Goal: Information Seeking & Learning: Find contact information

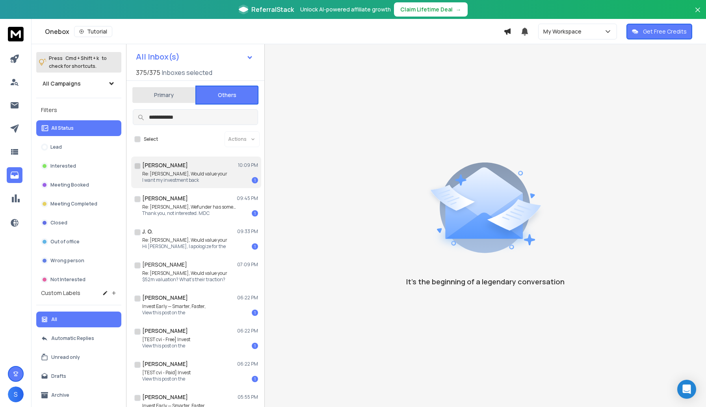
click at [212, 178] on div "Re: [PERSON_NAME], Would value your I want my investment back 1" at bounding box center [200, 177] width 116 height 13
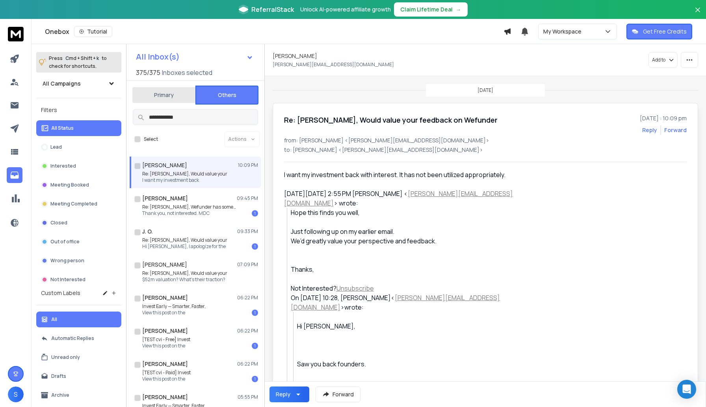
click at [304, 138] on p "from: [PERSON_NAME] <[PERSON_NAME][EMAIL_ADDRESS][DOMAIN_NAME]>" at bounding box center [485, 140] width 403 height 8
drag, startPoint x: 304, startPoint y: 138, endPoint x: 326, endPoint y: 140, distance: 21.8
click at [326, 140] on p "from: [PERSON_NAME] <[PERSON_NAME][EMAIL_ADDRESS][DOMAIN_NAME]>" at bounding box center [485, 140] width 403 height 8
copy p "[PERSON_NAME]"
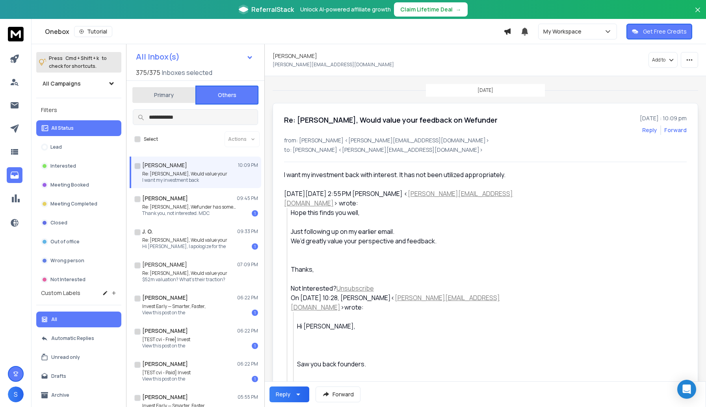
click at [419, 178] on div "I want my investment back with interest. It has not been utilized appropriately." at bounding box center [399, 174] width 230 height 9
click at [348, 141] on p "from: [PERSON_NAME] <[PERSON_NAME][EMAIL_ADDRESS][DOMAIN_NAME]>" at bounding box center [485, 140] width 403 height 8
drag, startPoint x: 348, startPoint y: 141, endPoint x: 409, endPoint y: 143, distance: 61.1
click at [409, 143] on p "from: [PERSON_NAME] <[PERSON_NAME][EMAIL_ADDRESS][DOMAIN_NAME]>" at bounding box center [485, 140] width 403 height 8
copy p "[PERSON_NAME][EMAIL_ADDRESS][DOMAIN_NAME]"
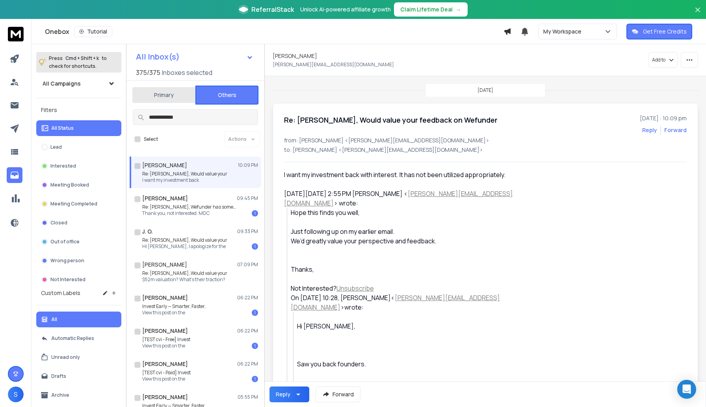
click at [193, 174] on p "Re: [PERSON_NAME], Would value your" at bounding box center [184, 174] width 85 height 6
click at [350, 140] on p "from: [PERSON_NAME] <[PERSON_NAME][EMAIL_ADDRESS][DOMAIN_NAME]>" at bounding box center [485, 140] width 403 height 8
drag, startPoint x: 350, startPoint y: 140, endPoint x: 411, endPoint y: 141, distance: 61.1
click at [411, 141] on p "from: [PERSON_NAME] <[PERSON_NAME][EMAIL_ADDRESS][DOMAIN_NAME]>" at bounding box center [485, 140] width 403 height 8
copy p "[PERSON_NAME][EMAIL_ADDRESS][DOMAIN_NAME]"
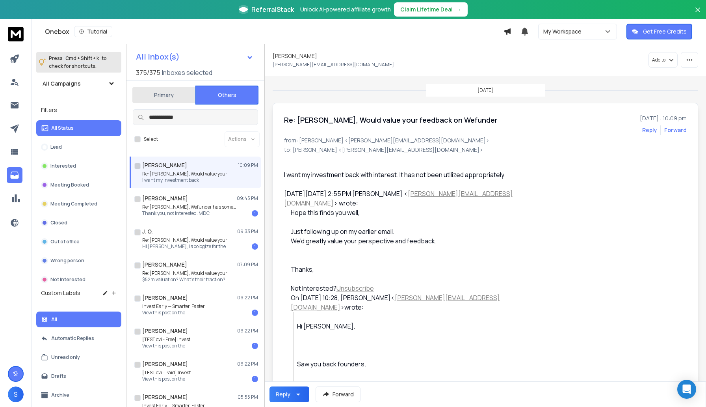
click at [207, 175] on div "Re: [PERSON_NAME], Would value your I want my investment back" at bounding box center [200, 177] width 116 height 13
click at [349, 139] on p "from: [PERSON_NAME] <[PERSON_NAME][EMAIL_ADDRESS][DOMAIN_NAME]>" at bounding box center [485, 140] width 403 height 8
drag, startPoint x: 349, startPoint y: 139, endPoint x: 415, endPoint y: 139, distance: 66.2
click at [415, 139] on p "from: [PERSON_NAME] <[PERSON_NAME][EMAIL_ADDRESS][DOMAIN_NAME]>" at bounding box center [485, 140] width 403 height 8
click at [307, 140] on p "from: [PERSON_NAME] <[PERSON_NAME][EMAIL_ADDRESS][DOMAIN_NAME]>" at bounding box center [485, 140] width 403 height 8
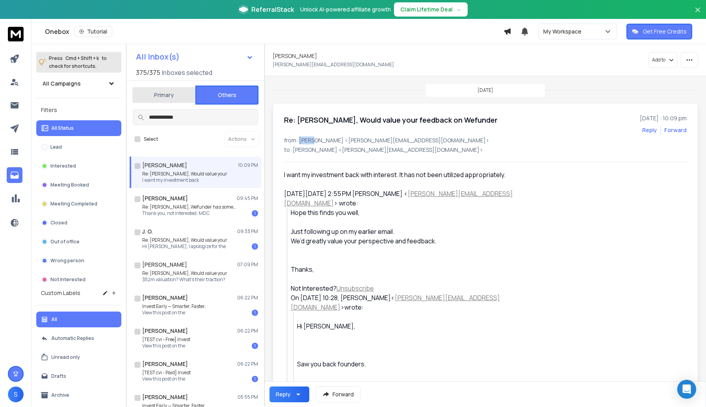
click at [307, 140] on p "from: [PERSON_NAME] <[PERSON_NAME][EMAIL_ADDRESS][DOMAIN_NAME]>" at bounding box center [485, 140] width 403 height 8
copy p "[PERSON_NAME]"
click at [188, 175] on p "Re: [PERSON_NAME], Would value your" at bounding box center [184, 174] width 85 height 6
click at [195, 208] on p "Re: [PERSON_NAME], Wefunder has something" at bounding box center [189, 207] width 95 height 6
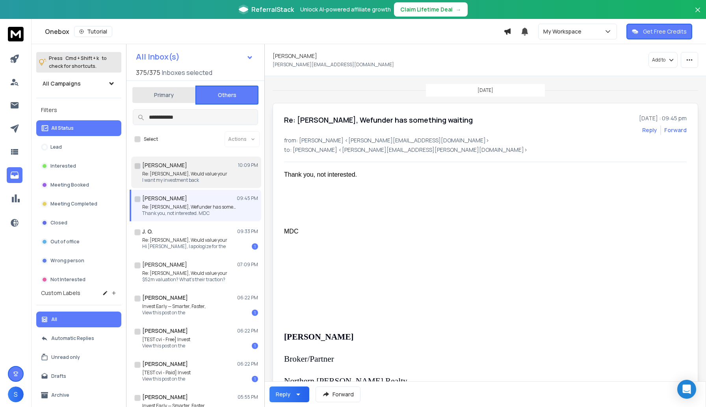
click at [191, 200] on div "[PERSON_NAME] 09:45 PM" at bounding box center [200, 198] width 116 height 8
click at [183, 172] on p "Re: [PERSON_NAME], Would value your" at bounding box center [184, 174] width 85 height 6
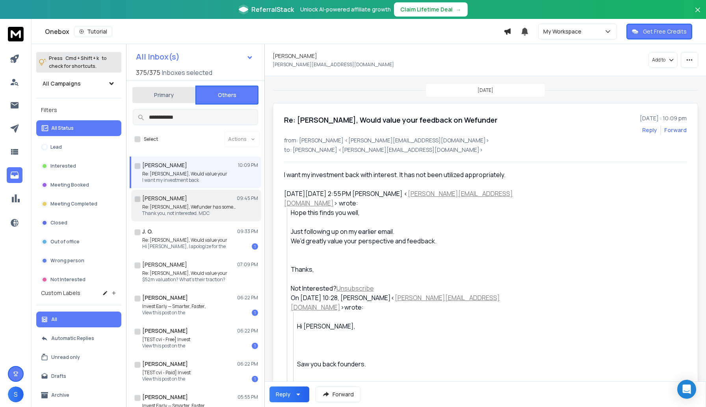
click at [186, 202] on div "[PERSON_NAME] 09:45 PM Re: [PERSON_NAME], Wefunder has something Thank you, not…" at bounding box center [200, 205] width 116 height 22
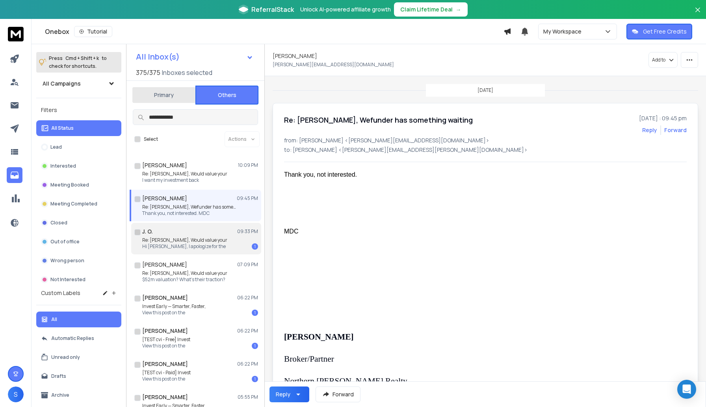
click at [191, 242] on p "Re: [PERSON_NAME], Would value your" at bounding box center [184, 240] width 85 height 6
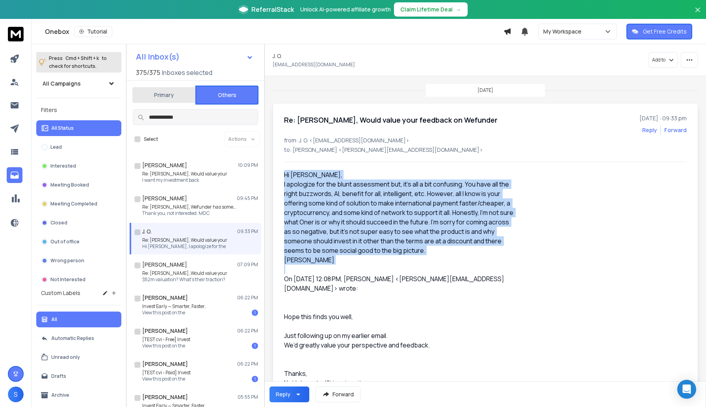
drag, startPoint x: 303, startPoint y: 177, endPoint x: 304, endPoint y: 259, distance: 81.9
copy div "Hi [PERSON_NAME], I apologize for the blunt assessment but, it’s all a bit conf…"
click at [317, 186] on div "I apologize for the blunt assessment but, it’s all a bit confusing. You have al…" at bounding box center [399, 217] width 230 height 76
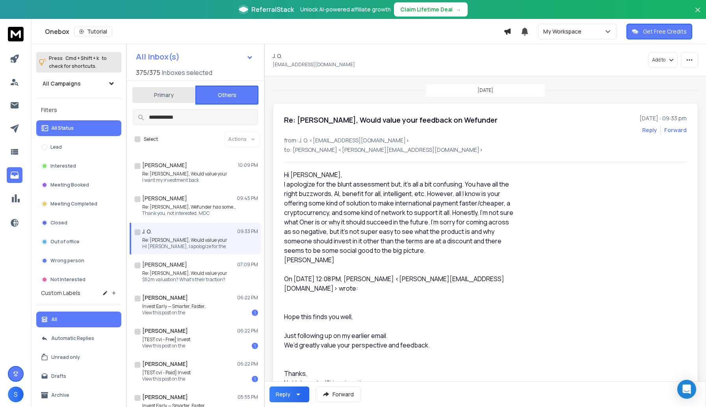
click at [319, 139] on p "from: J. O. <[EMAIL_ADDRESS][DOMAIN_NAME]>" at bounding box center [485, 140] width 403 height 8
click at [358, 139] on p "from: J. O. <[EMAIL_ADDRESS][DOMAIN_NAME]>" at bounding box center [485, 140] width 403 height 8
copy p "[EMAIL_ADDRESS][DOMAIN_NAME]"
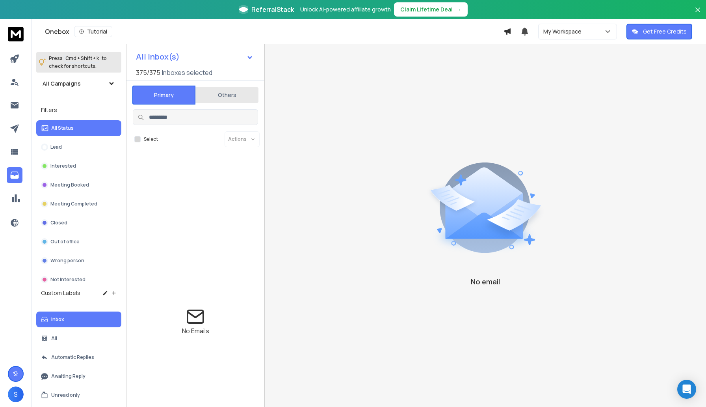
click at [215, 96] on button "Others" at bounding box center [226, 94] width 63 height 17
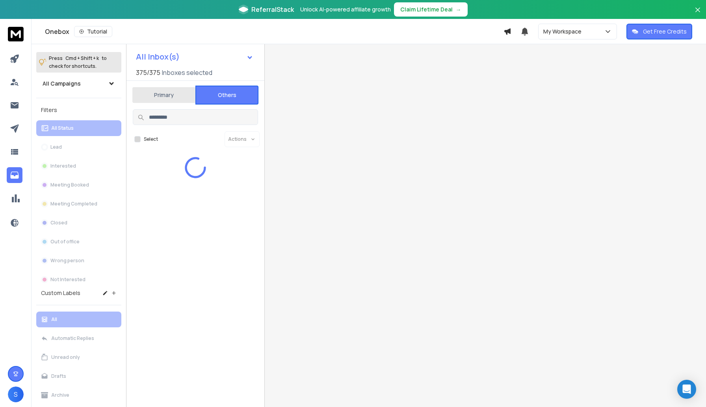
click at [207, 117] on input at bounding box center [195, 117] width 125 height 16
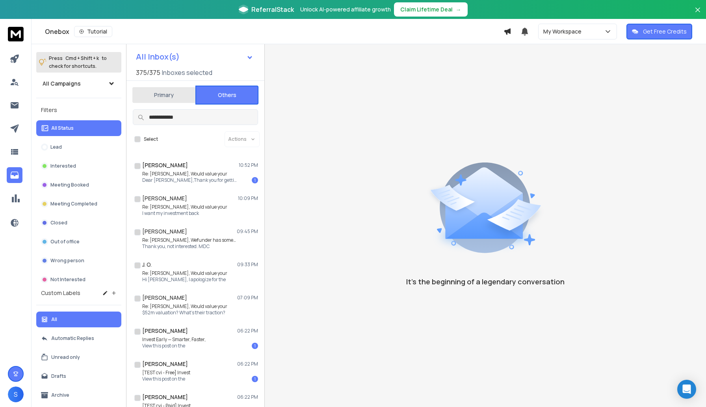
click at [206, 113] on input "**********" at bounding box center [195, 117] width 125 height 16
type input "**********"
click at [212, 179] on p "Dear Corey,Thank you for getting" at bounding box center [189, 180] width 95 height 6
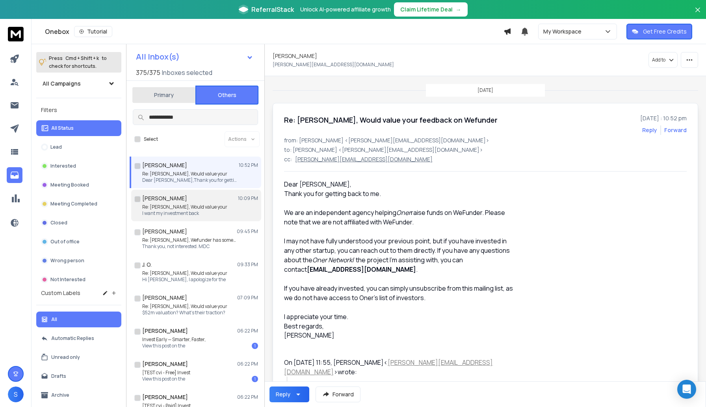
click at [211, 204] on div "Re: [PERSON_NAME], Would value your I want my investment back" at bounding box center [200, 210] width 116 height 13
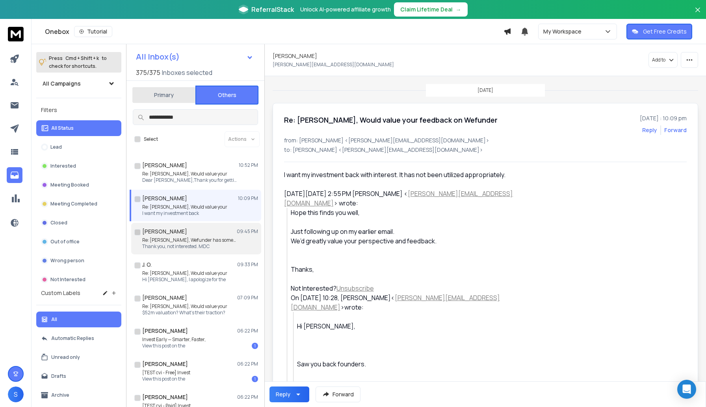
click at [181, 248] on p "Thank you, not interested. MDC" at bounding box center [189, 246] width 95 height 6
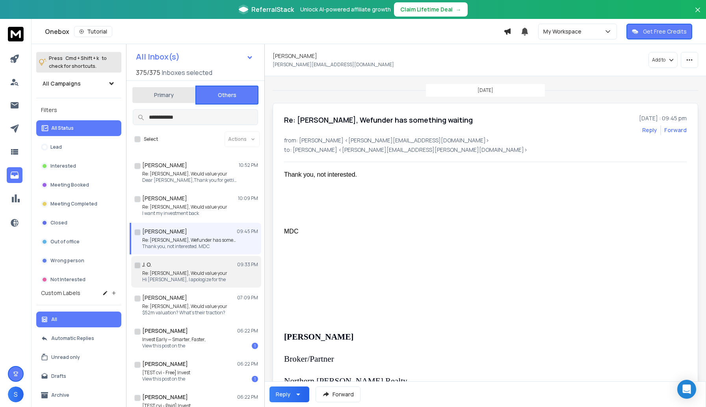
click at [182, 279] on p "Hi [PERSON_NAME], I apologize for the" at bounding box center [184, 279] width 85 height 6
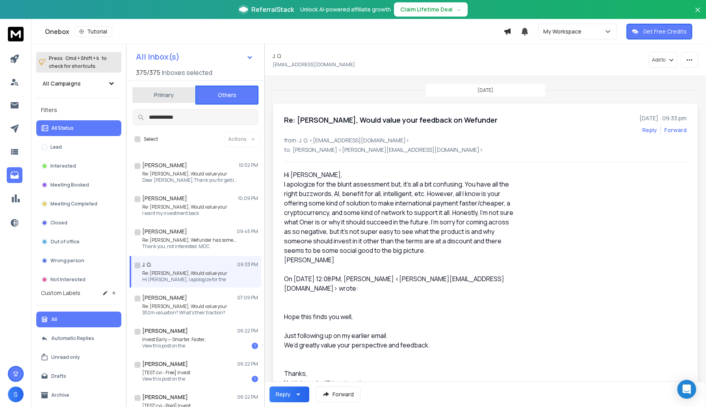
scroll to position [26, 0]
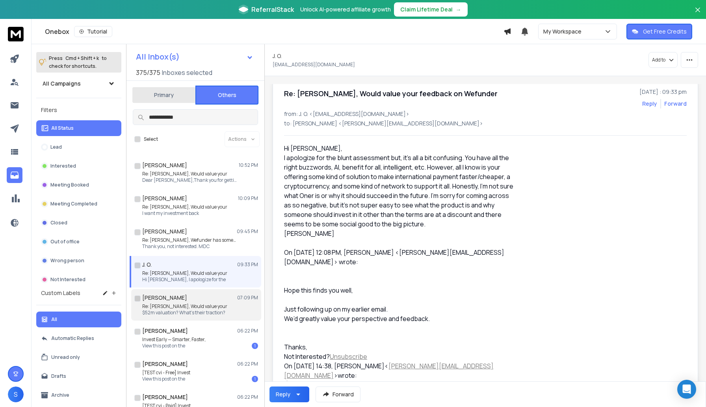
click at [196, 308] on p "Re: [PERSON_NAME], Would value your" at bounding box center [184, 306] width 85 height 6
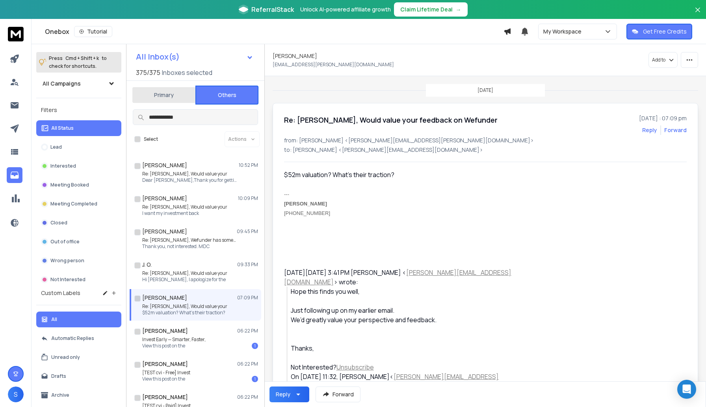
click at [349, 138] on p "from: Matthew Schaar <matt.schaar@gmail.com>" at bounding box center [485, 140] width 403 height 8
drag, startPoint x: 349, startPoint y: 138, endPoint x: 396, endPoint y: 139, distance: 46.9
click at [396, 139] on p "from: Matthew Schaar <matt.schaar@gmail.com>" at bounding box center [485, 140] width 403 height 8
copy p "matt.schaar@gmail.com"
click at [327, 174] on div "$52m valuation? What's their traction?" at bounding box center [399, 174] width 230 height 9
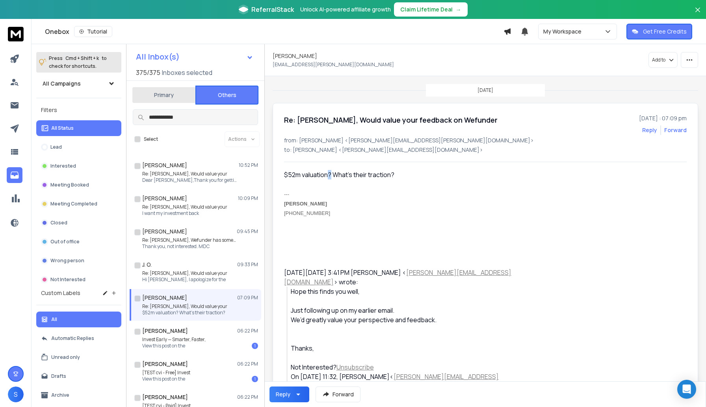
click at [327, 174] on div "$52m valuation? What's their traction?" at bounding box center [399, 174] width 230 height 9
copy div "$52m valuation? What's their traction?"
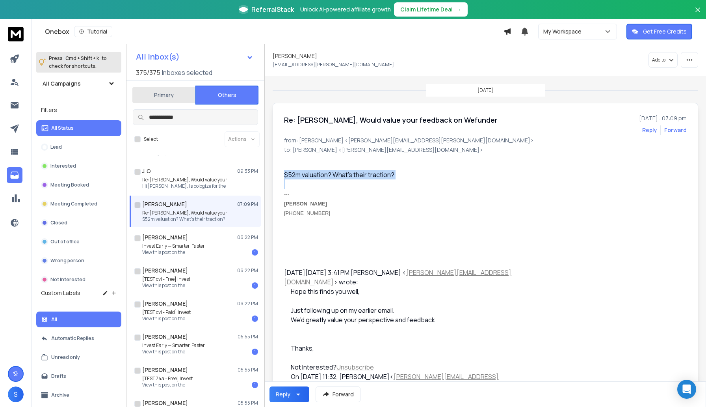
scroll to position [94, 0]
click at [350, 142] on p "from: Matthew Schaar <matt.schaar@gmail.com>" at bounding box center [485, 140] width 403 height 8
drag, startPoint x: 350, startPoint y: 142, endPoint x: 395, endPoint y: 143, distance: 45.3
click at [395, 143] on p "from: Matthew Schaar <matt.schaar@gmail.com>" at bounding box center [485, 140] width 403 height 8
copy p "matt.schaar@gmail.com"
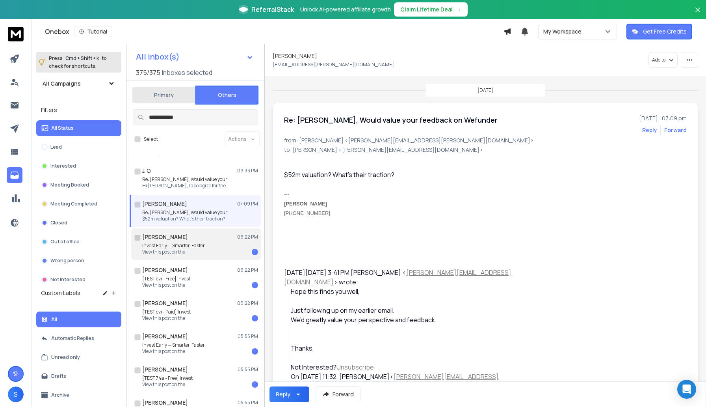
click at [200, 237] on div "Mia Ward 06:22 PM" at bounding box center [200, 237] width 116 height 8
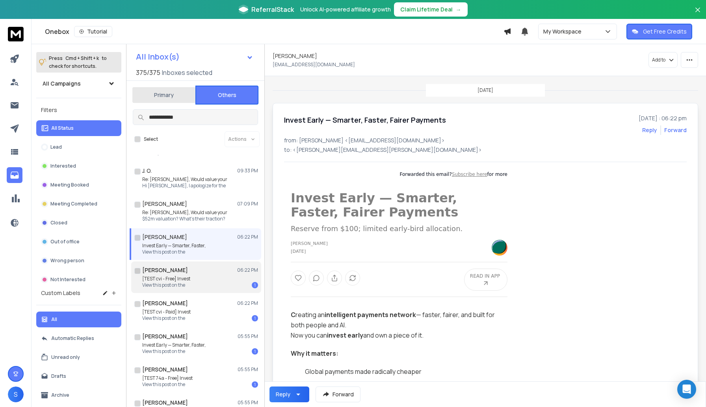
click at [190, 281] on p "[TEST cvi - Free] Invest" at bounding box center [166, 278] width 48 height 6
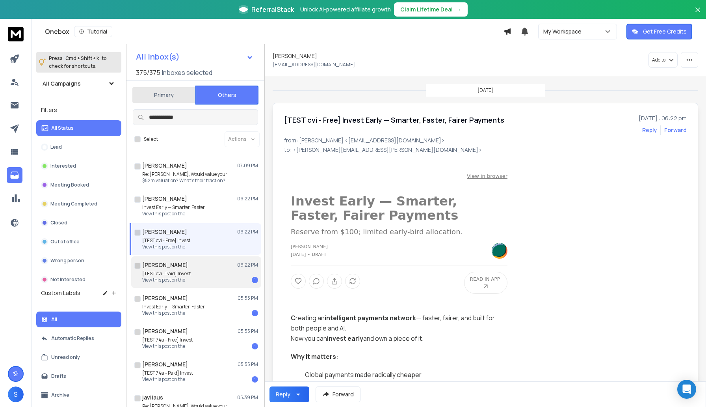
scroll to position [134, 0]
click at [196, 275] on div "[TEST cvi - Paid] Invest View this post on the 1" at bounding box center [200, 274] width 116 height 13
click at [203, 278] on p "View this post on the" at bounding box center [173, 278] width 63 height 6
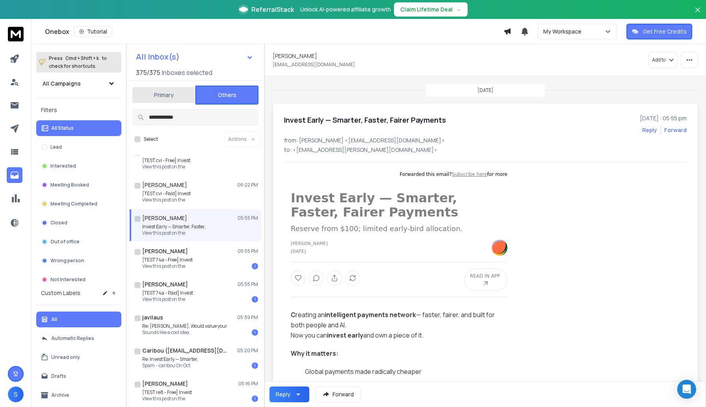
scroll to position [219, 0]
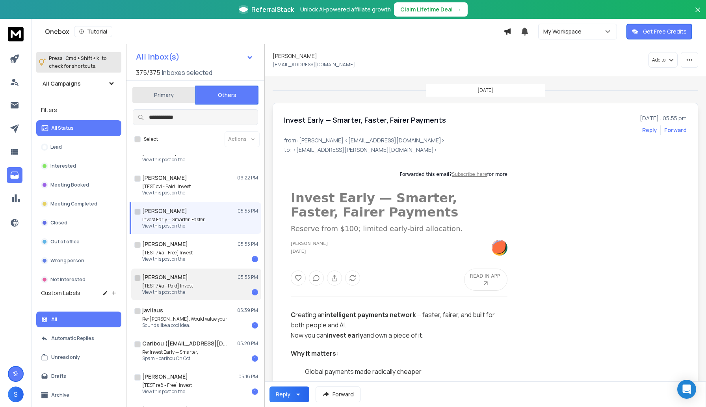
click at [204, 271] on div "Nora Bell 05:55 PM [TEST 74a - Paid] Invest View this post on the 1" at bounding box center [196, 284] width 130 height 32
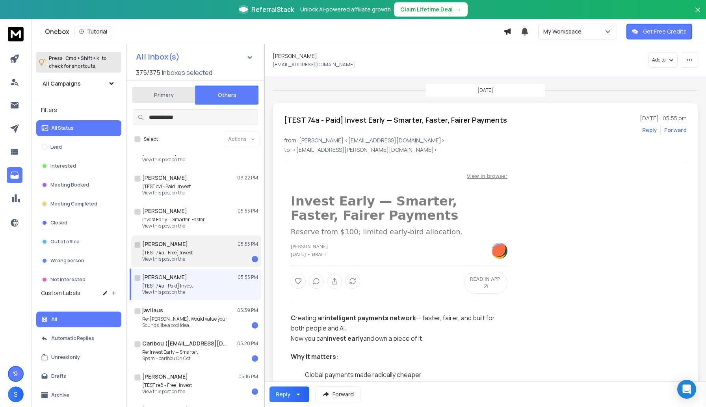
click at [204, 258] on div "[TEST 74a - Free] Invest View this post on the 1" at bounding box center [200, 255] width 116 height 13
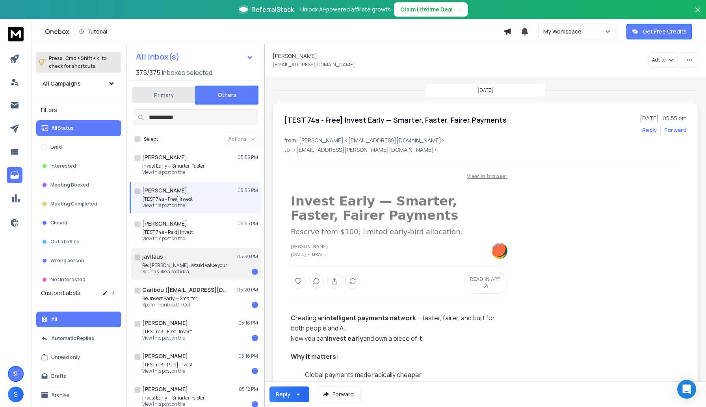
scroll to position [276, 0]
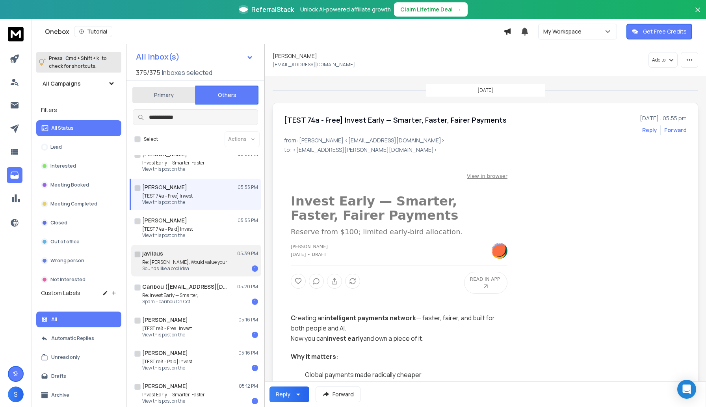
click at [205, 266] on p "Sounds like a cool idea." at bounding box center [184, 268] width 85 height 6
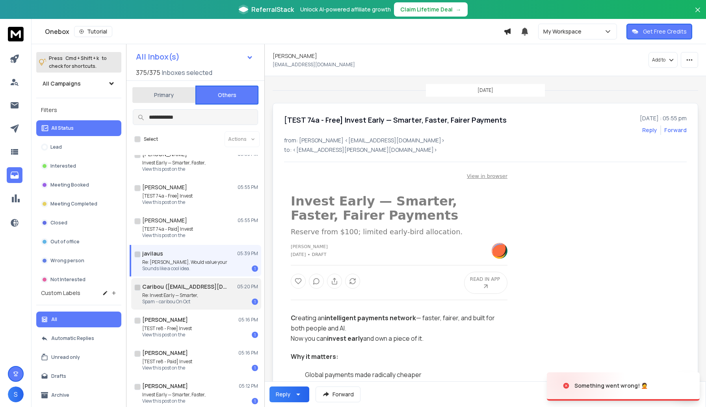
click at [205, 286] on h1 "Caribou ([EMAIL_ADDRESS][DOMAIN_NAME])" at bounding box center [185, 286] width 87 height 8
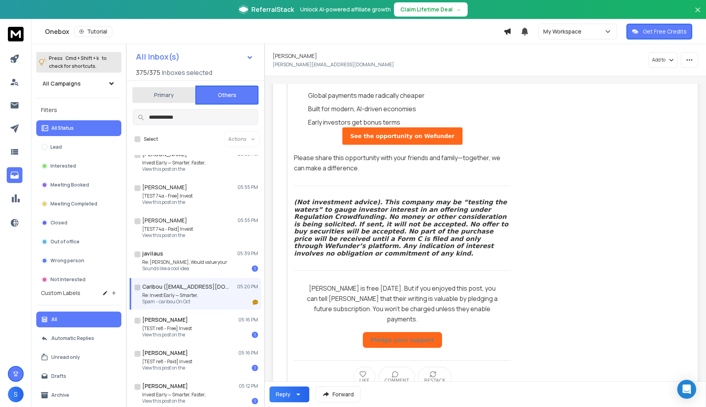
scroll to position [398, 0]
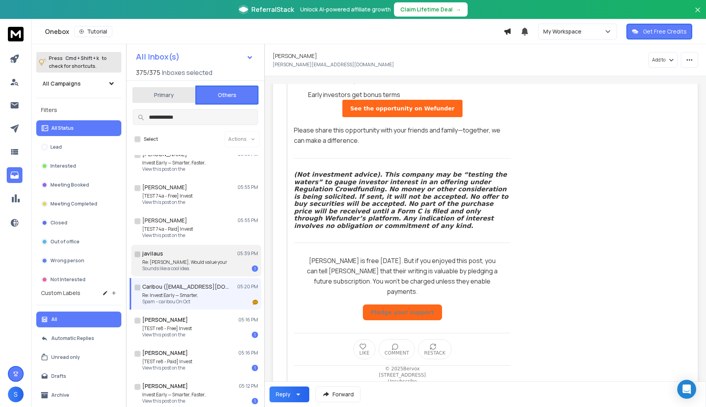
click at [204, 267] on p "Sounds like a cool idea." at bounding box center [184, 268] width 85 height 6
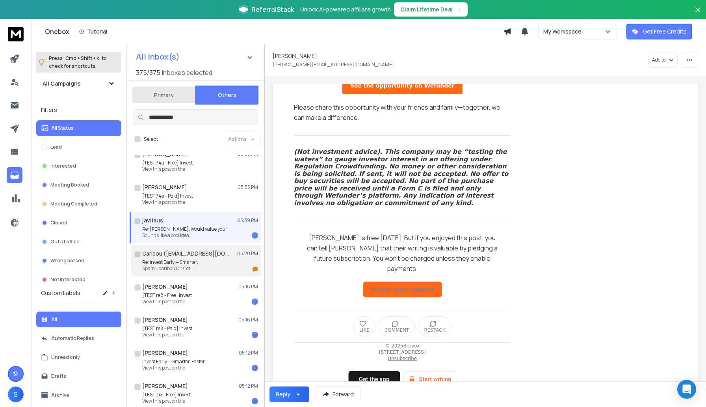
scroll to position [312, 0]
click at [198, 259] on p "Re: Invest Early — Smarter," at bounding box center [170, 259] width 56 height 6
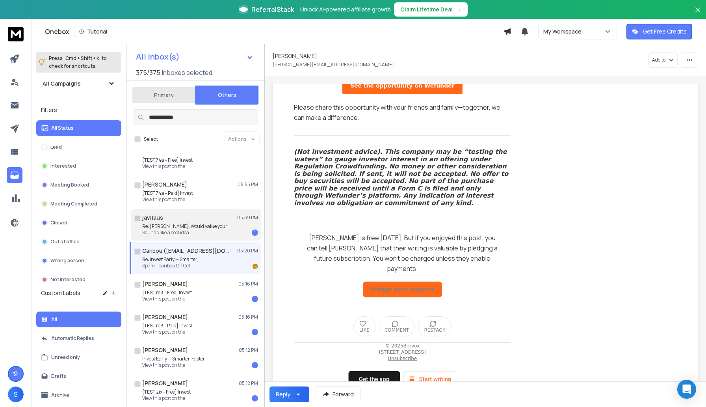
click at [220, 224] on div "Re: Jennifer, Would value your Sounds like a cool idea. 1" at bounding box center [200, 229] width 116 height 13
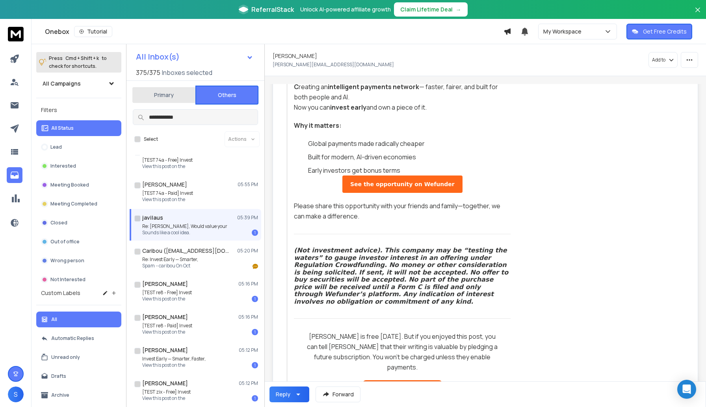
scroll to position [379, 0]
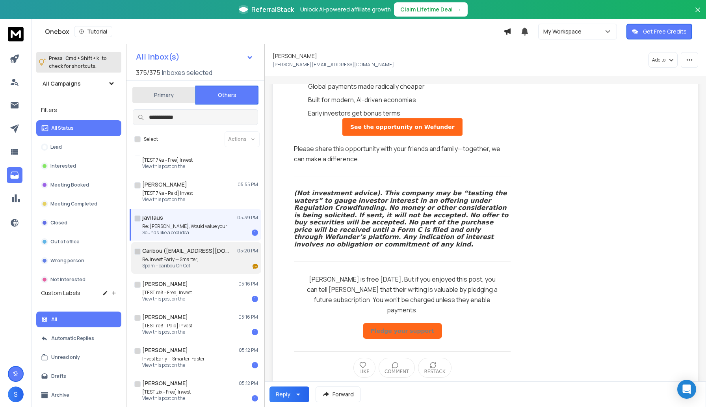
drag, startPoint x: 186, startPoint y: 259, endPoint x: 213, endPoint y: 254, distance: 27.2
click at [186, 259] on p "Re: Invest Early — Smarter," at bounding box center [170, 259] width 56 height 6
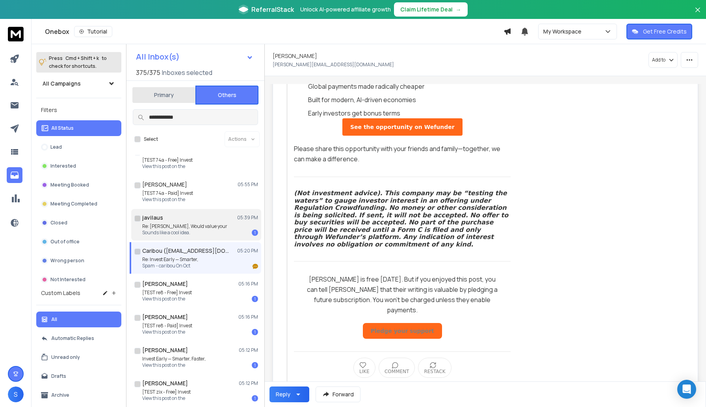
click at [236, 231] on div "Re: Jennifer, Would value your Sounds like a cool idea. 1" at bounding box center [200, 229] width 116 height 13
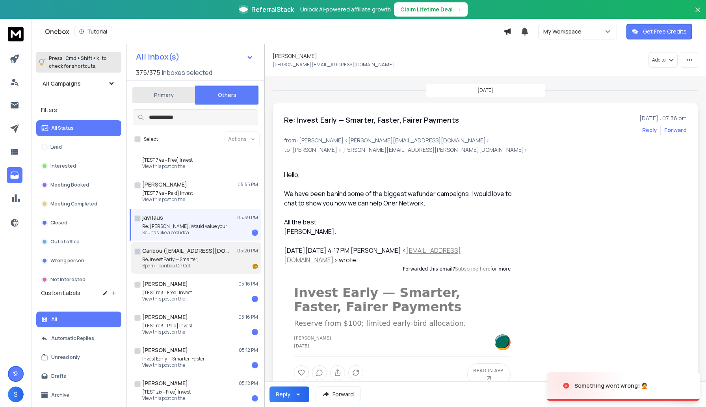
click at [240, 254] on div "Caribou (caribou@SemperVirensVC.com) 05:20 PM" at bounding box center [200, 251] width 116 height 8
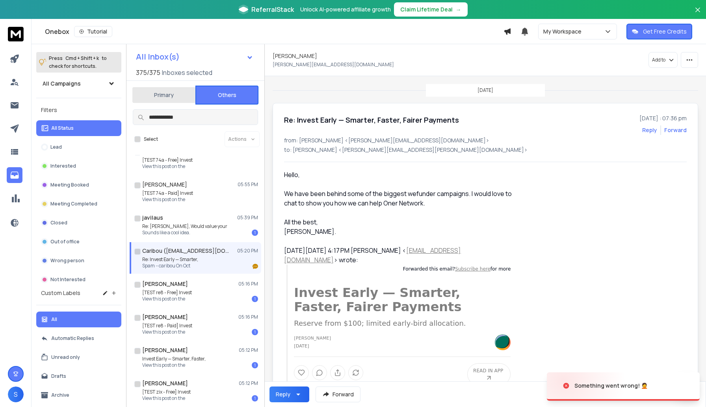
click at [234, 260] on div "Re: Invest Early — Smarter, Spam -- caribou On Oct" at bounding box center [200, 262] width 116 height 13
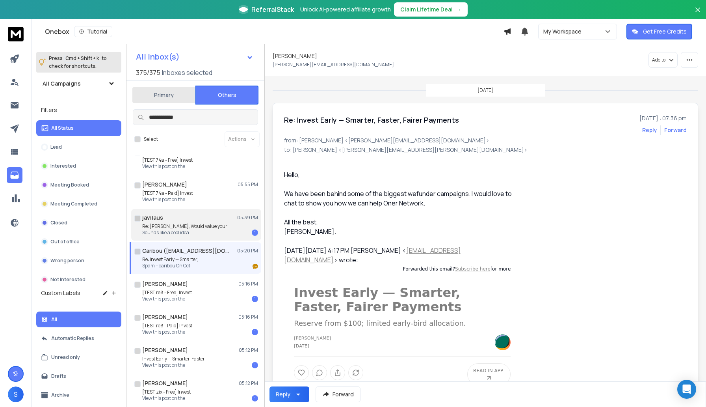
click at [219, 225] on div "Re: Jennifer, Would value your Sounds like a cool idea. 1" at bounding box center [200, 229] width 116 height 13
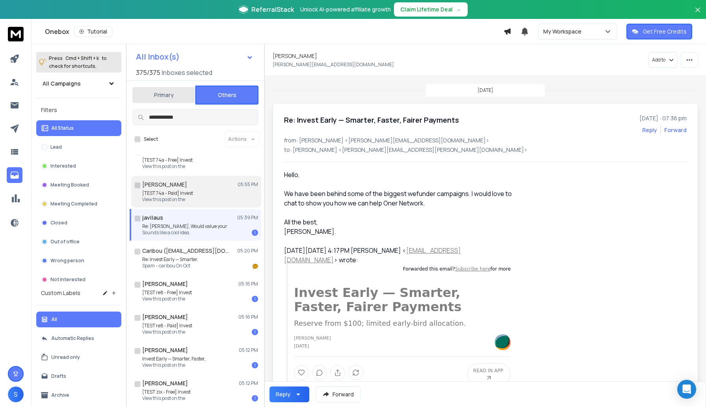
click at [212, 193] on div "[TEST 74a - Paid] Invest View this post on the" at bounding box center [200, 196] width 116 height 13
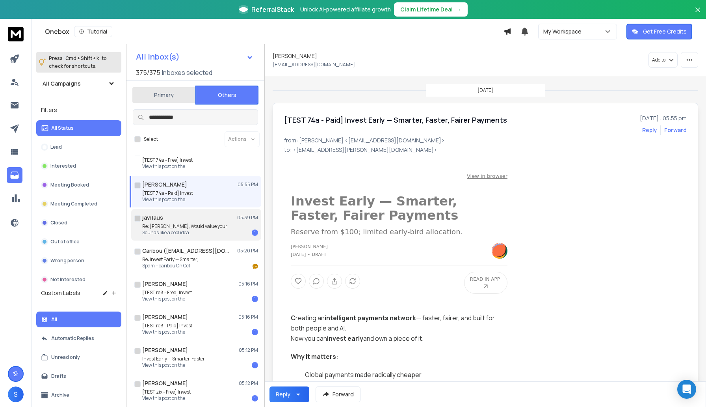
click at [216, 225] on div "Re: Jennifer, Would value your Sounds like a cool idea. 1" at bounding box center [200, 229] width 116 height 13
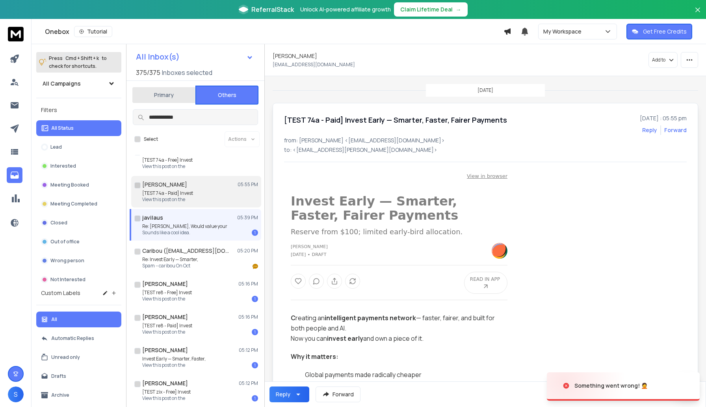
click at [169, 188] on div "Nora Bell 05:55 PM [TEST 74a - Paid] Invest View this post on the" at bounding box center [200, 191] width 116 height 22
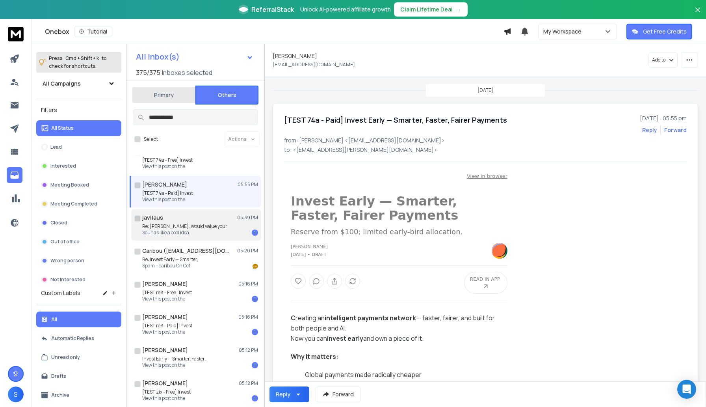
click at [210, 230] on div "Re: Jennifer, Would value your Sounds like a cool idea. 1" at bounding box center [200, 229] width 116 height 13
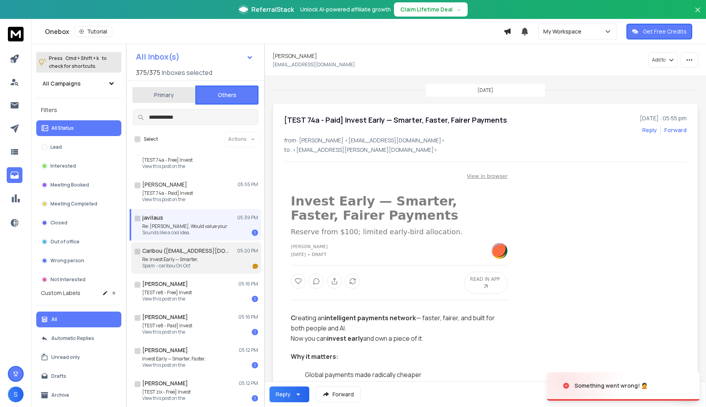
click at [191, 260] on p "Re: Invest Early — Smarter," at bounding box center [170, 259] width 56 height 6
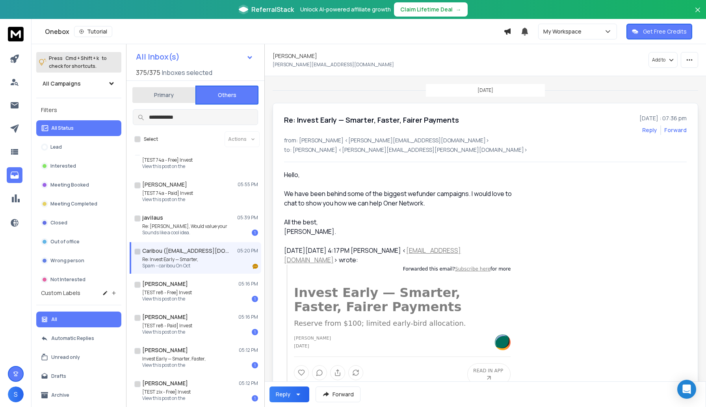
click at [350, 140] on p "from: Jose Ruiz <jose@spacefunding.us>" at bounding box center [485, 140] width 403 height 8
drag, startPoint x: 350, startPoint y: 140, endPoint x: 379, endPoint y: 142, distance: 29.2
click at [379, 142] on p "from: Jose Ruiz <jose@spacefunding.us>" at bounding box center [485, 140] width 403 height 8
click at [293, 174] on div "Hello, We have been behind some of the biggest wefunder campaigns. I would love…" at bounding box center [399, 203] width 230 height 66
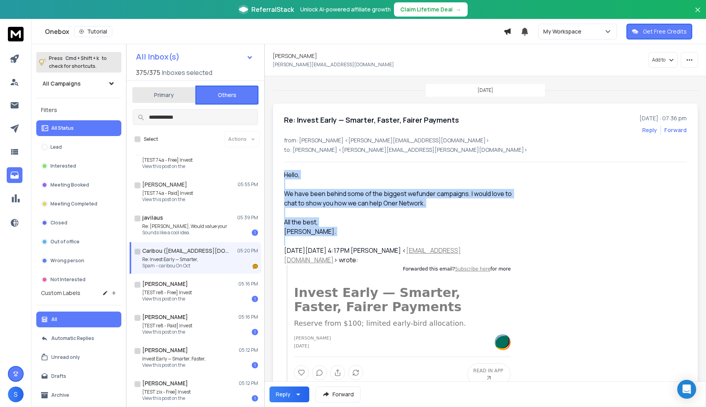
drag, startPoint x: 293, startPoint y: 174, endPoint x: 303, endPoint y: 236, distance: 63.0
copy div "Hello, We have been behind some of the biggest wefunder campaigns. I would love…"
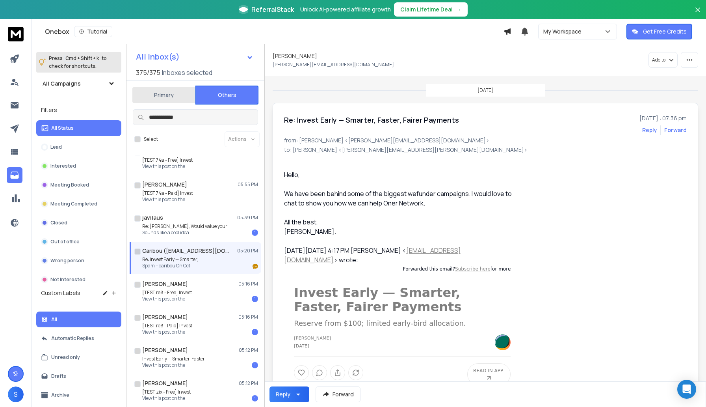
click at [332, 140] on p "from: Jose Ruiz <jose@spacefunding.us>" at bounding box center [485, 140] width 403 height 8
drag, startPoint x: 332, startPoint y: 140, endPoint x: 381, endPoint y: 142, distance: 48.1
click at [381, 142] on p "from: Jose Ruiz <jose@spacefunding.us>" at bounding box center [485, 140] width 403 height 8
copy p "jose@spacefunding.us"
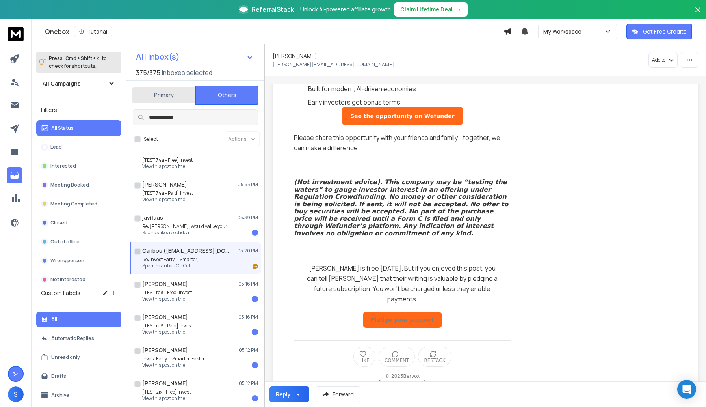
scroll to position [391, 0]
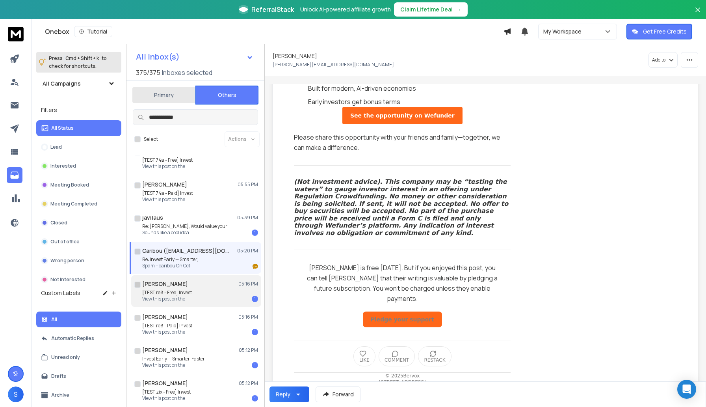
click at [208, 303] on div "Jack Tate 05:16 PM [TEST re8 - Free] Invest View this post on the 1" at bounding box center [196, 291] width 130 height 32
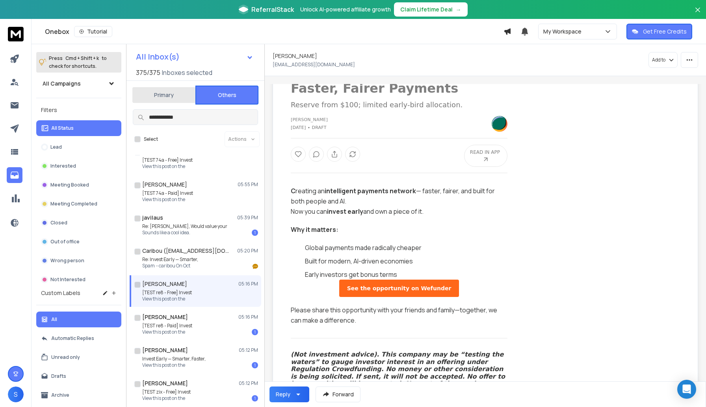
scroll to position [147, 0]
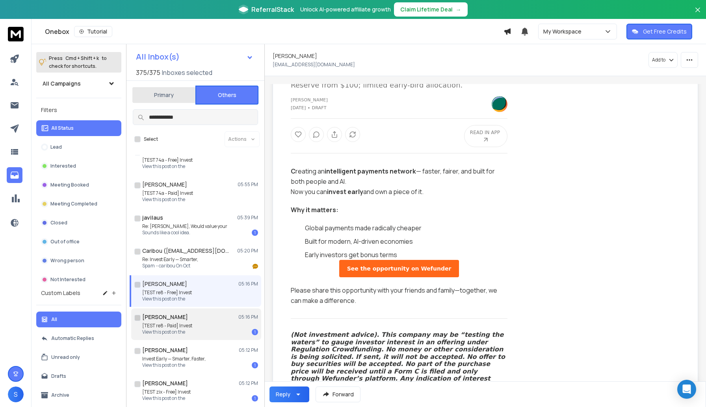
click at [211, 321] on div "Jack Tate 05:16 PM [TEST re8 - Paid] Invest View this post on the 1" at bounding box center [200, 324] width 116 height 22
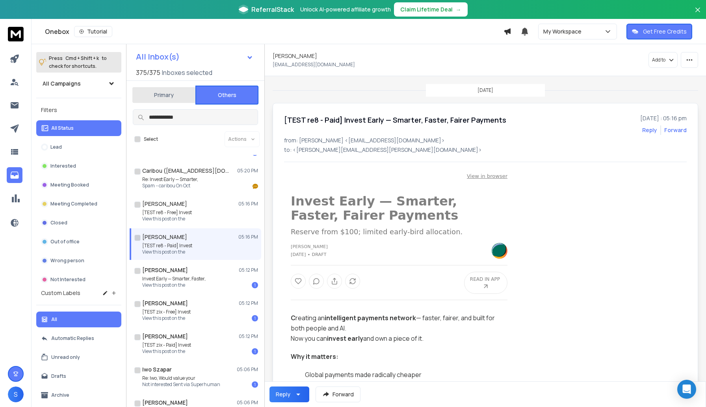
scroll to position [417, 0]
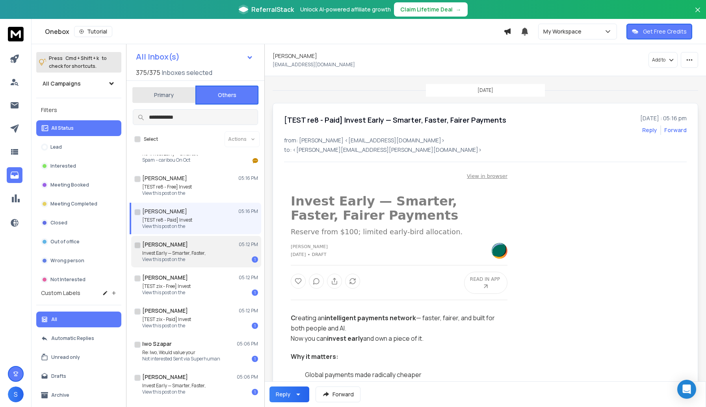
click at [214, 254] on div "Invest Early — Smarter, Faster, View this post on the 1" at bounding box center [200, 256] width 116 height 13
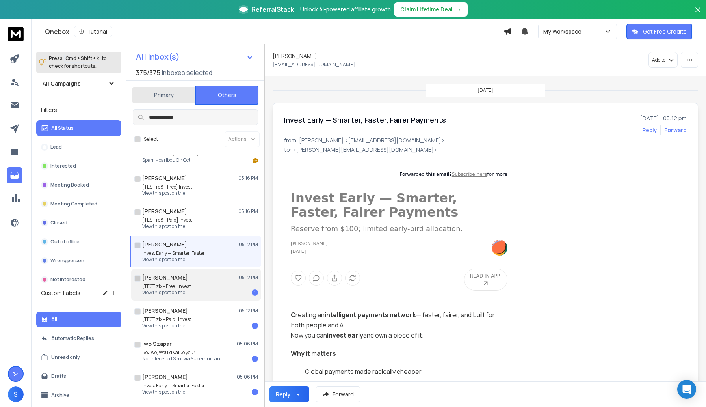
click at [208, 275] on div "Nora Bell 05:12 PM" at bounding box center [200, 277] width 116 height 8
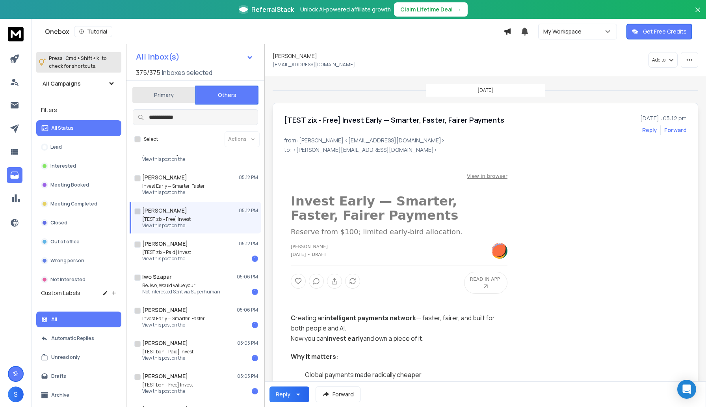
scroll to position [489, 0]
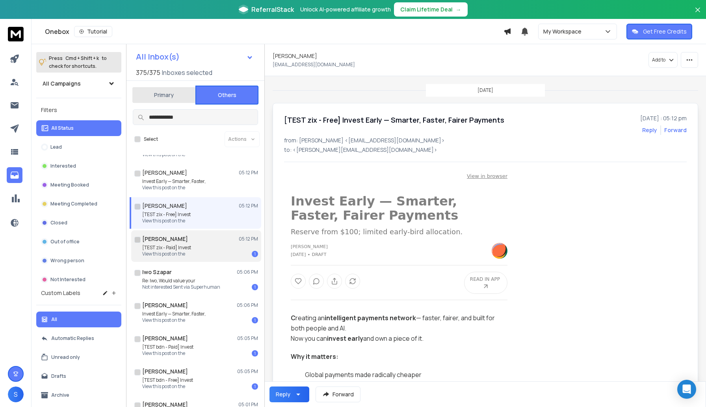
click at [207, 247] on div "[TEST zix - Paid] Invest View this post on the 1" at bounding box center [200, 250] width 116 height 13
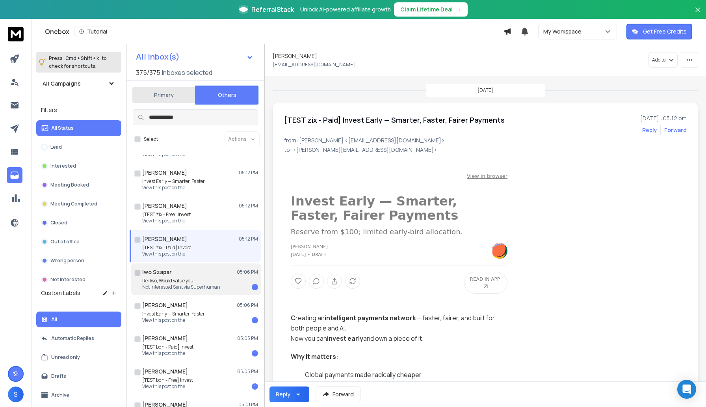
click at [213, 283] on p "Re: Iwo, Would value your" at bounding box center [181, 280] width 78 height 6
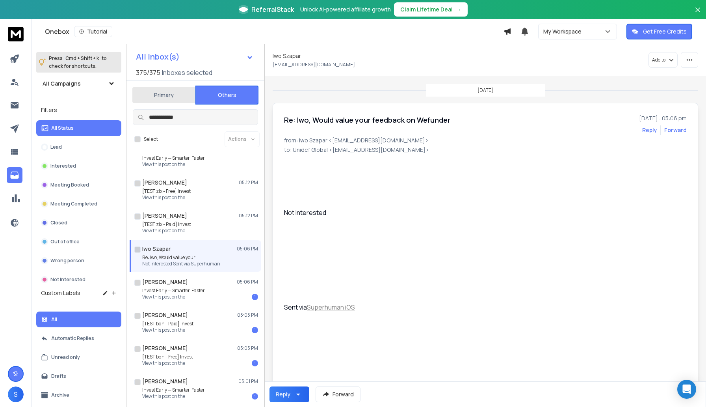
scroll to position [522, 0]
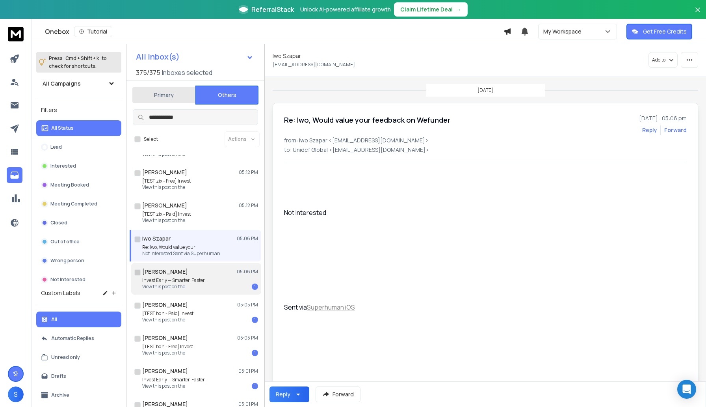
click at [211, 279] on div "Invest Early — Smarter, Faster, View this post on the 1" at bounding box center [200, 283] width 116 height 13
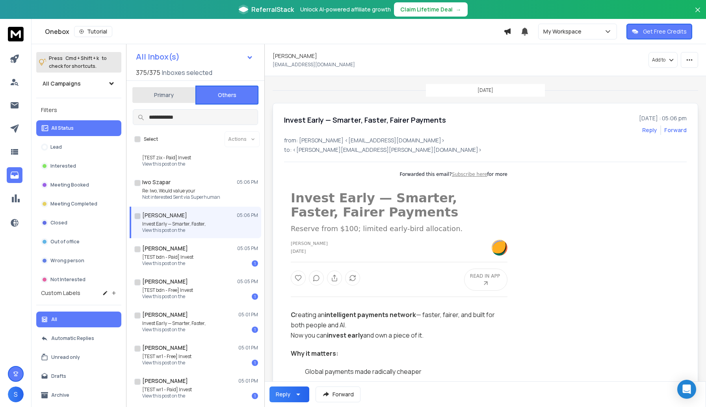
scroll to position [579, 0]
click at [211, 292] on div "[TEST bdn - Free] Invest View this post on the 1" at bounding box center [200, 292] width 116 height 13
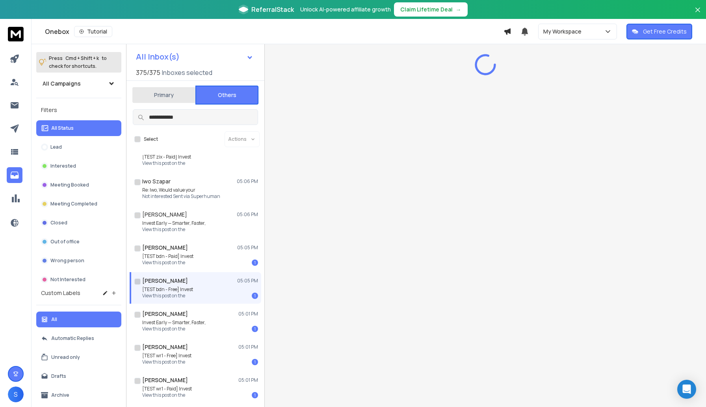
click at [211, 292] on div "[TEST bdn - Free] Invest View this post on the 1" at bounding box center [200, 292] width 116 height 13
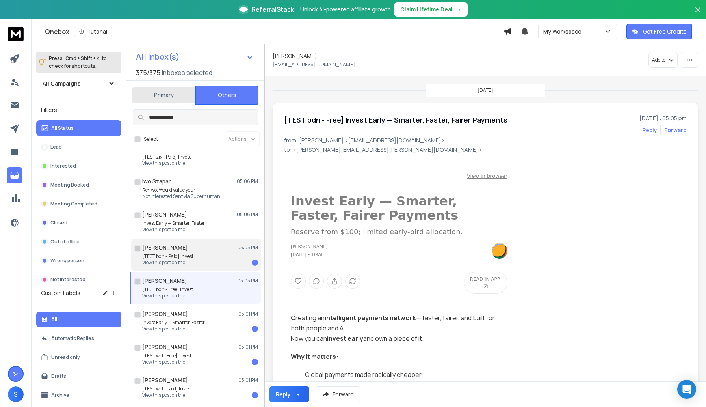
click at [212, 270] on div "Adam Ford 05:05 PM [TEST bdn - Paid] Invest View this post on the 1" at bounding box center [196, 255] width 130 height 32
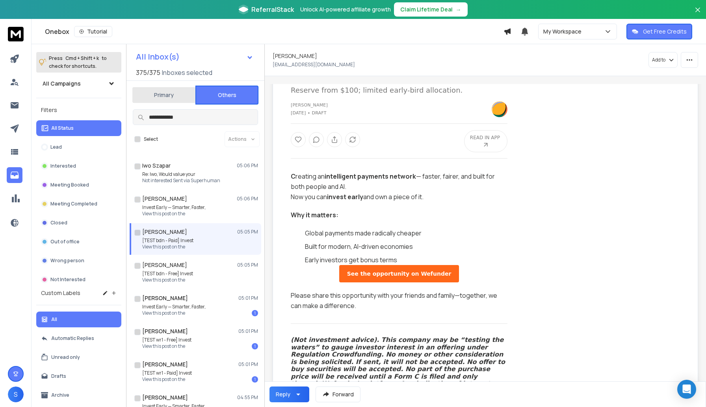
scroll to position [197, 0]
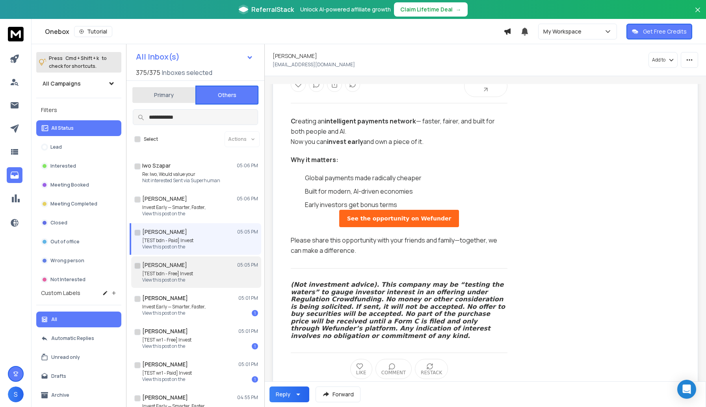
click at [195, 277] on div "[TEST bdn - Free] Invest View this post on the" at bounding box center [200, 276] width 116 height 13
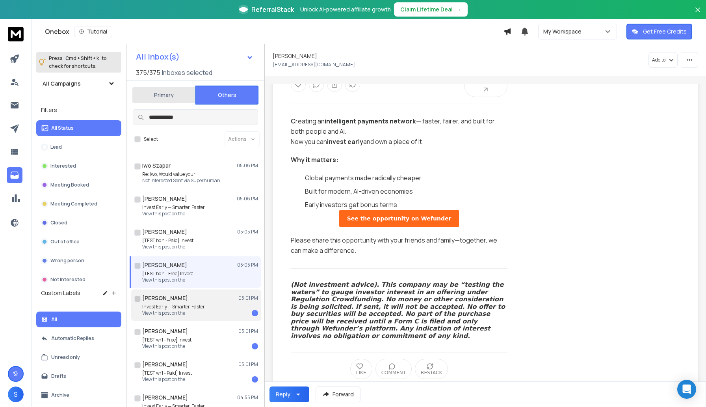
click at [215, 310] on div "Invest Early — Smarter, Faster, View this post on the 1" at bounding box center [200, 309] width 116 height 13
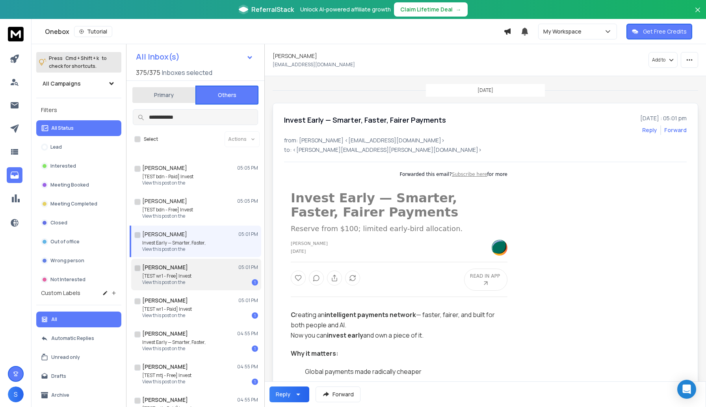
click at [220, 280] on div "[TEST wr1 - Free] Invest View this post on the 1" at bounding box center [200, 279] width 116 height 13
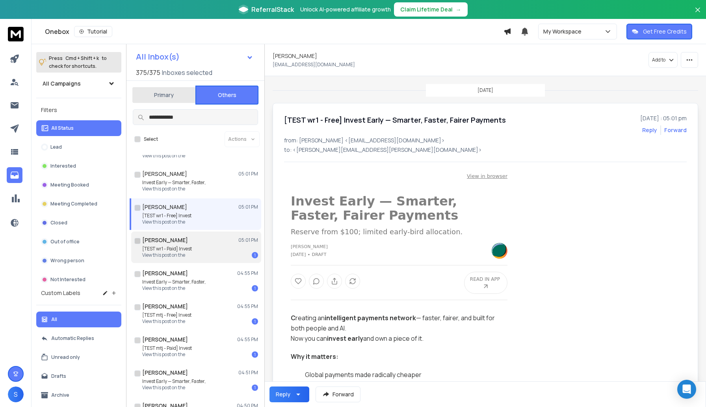
click at [209, 257] on div "[TEST wr1 - Paid] Invest View this post on the 1" at bounding box center [200, 251] width 116 height 13
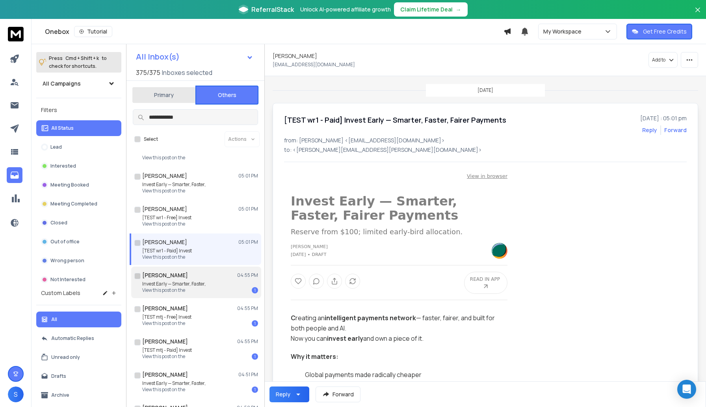
click at [204, 290] on p "View this post on the" at bounding box center [173, 290] width 63 height 6
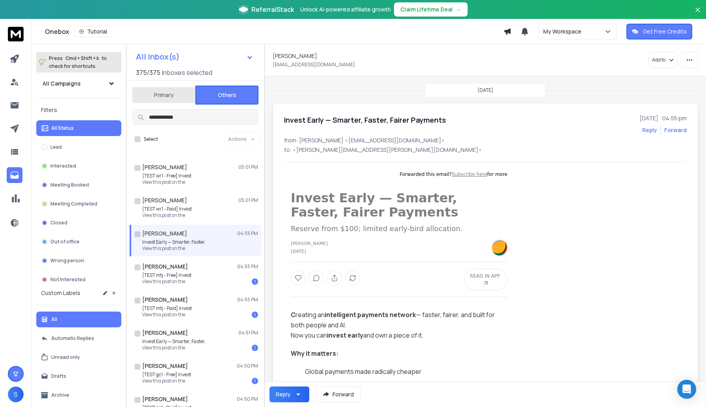
scroll to position [777, 0]
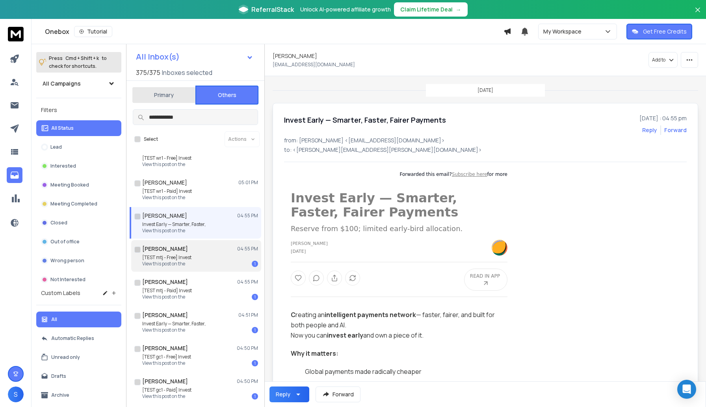
click at [212, 266] on div "[TEST mtj - Free] Invest View this post on the 1" at bounding box center [200, 260] width 116 height 13
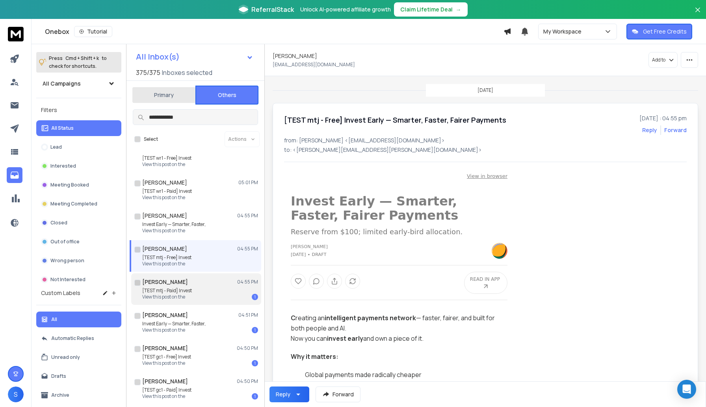
click at [208, 289] on div "[TEST mtj - Paid] Invest View this post on the 1" at bounding box center [200, 293] width 116 height 13
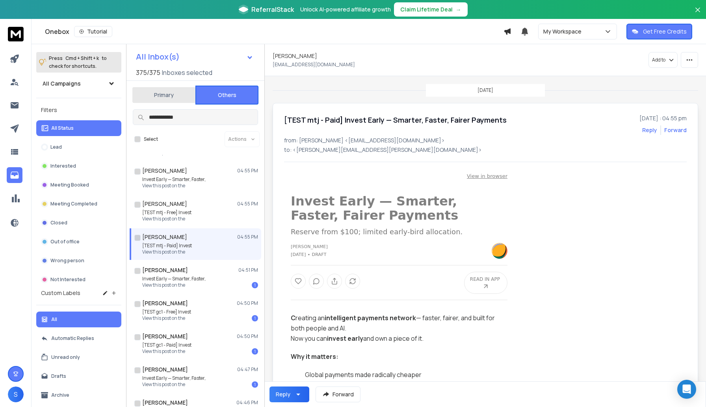
scroll to position [825, 0]
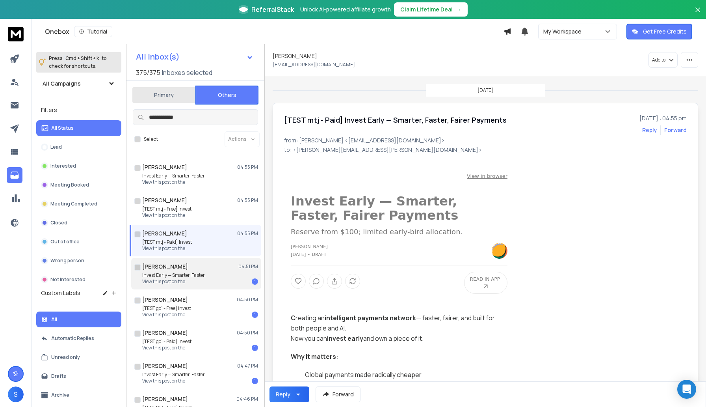
click at [216, 273] on div "Invest Early — Smarter, Faster, View this post on the 1" at bounding box center [200, 278] width 116 height 13
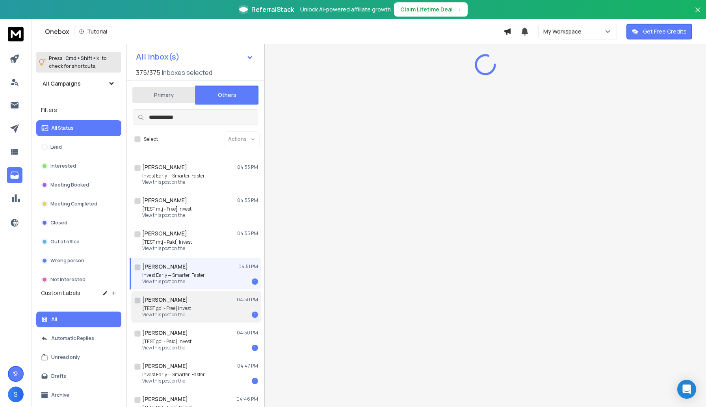
click at [223, 305] on div "[TEST gc1 - Free] Invest View this post on the 1" at bounding box center [200, 311] width 116 height 13
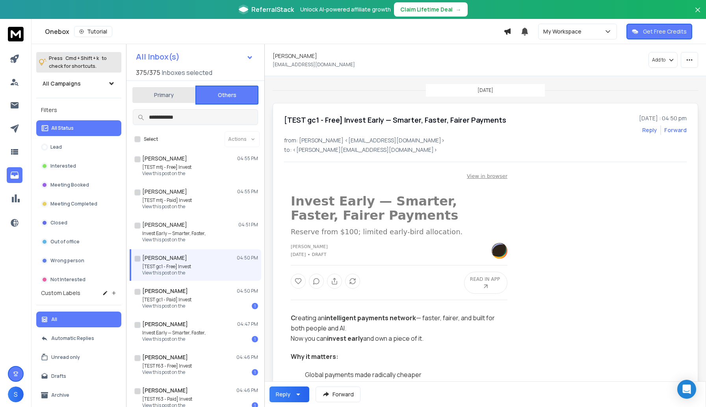
scroll to position [886, 0]
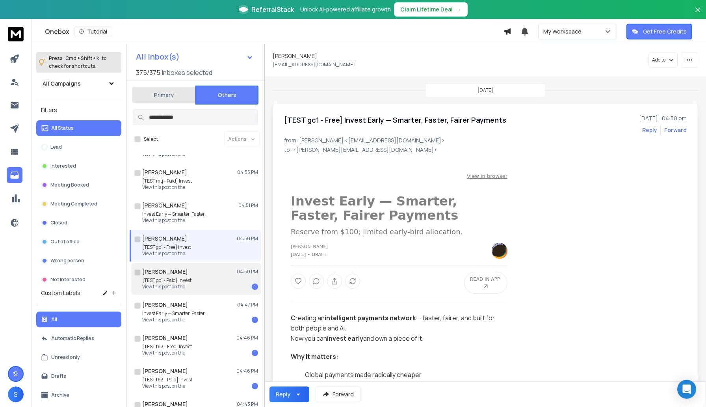
click at [218, 282] on div "[TEST gc1 - Paid] Invest View this post on the 1" at bounding box center [200, 283] width 116 height 13
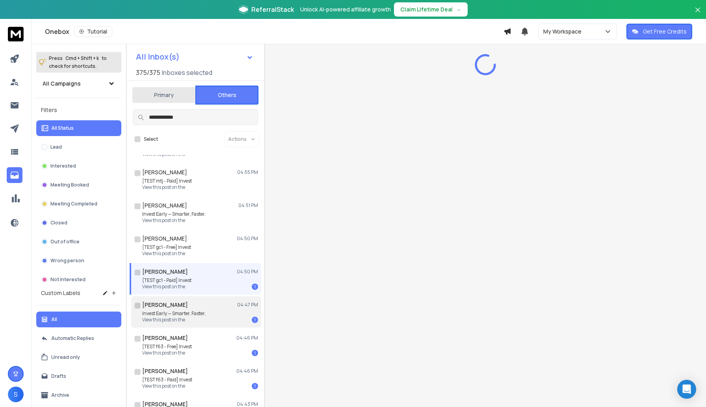
click at [218, 314] on div "Invest Early — Smarter, Faster, View this post on the 1" at bounding box center [200, 316] width 116 height 13
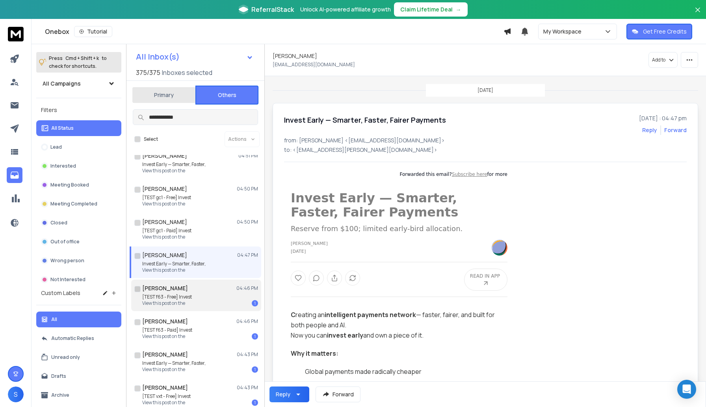
click at [223, 302] on div "[TEST f63 - Free] Invest View this post on the 1" at bounding box center [200, 299] width 116 height 13
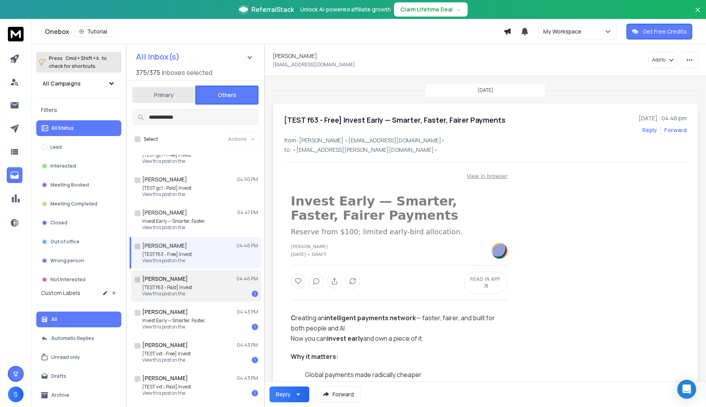
click at [233, 286] on div "[TEST f63 - Paid] Invest View this post on the 1" at bounding box center [200, 290] width 116 height 13
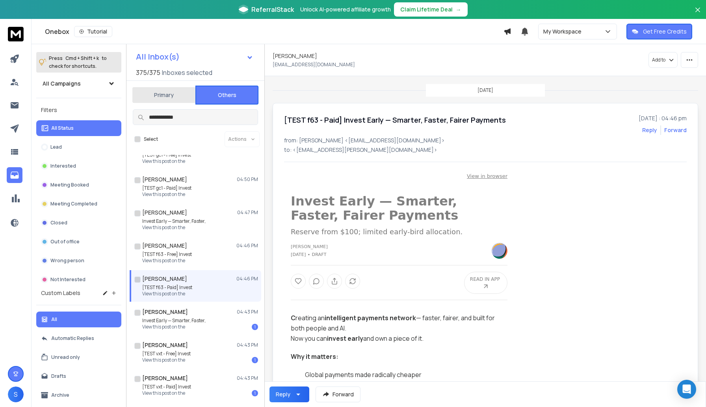
scroll to position [1025, 0]
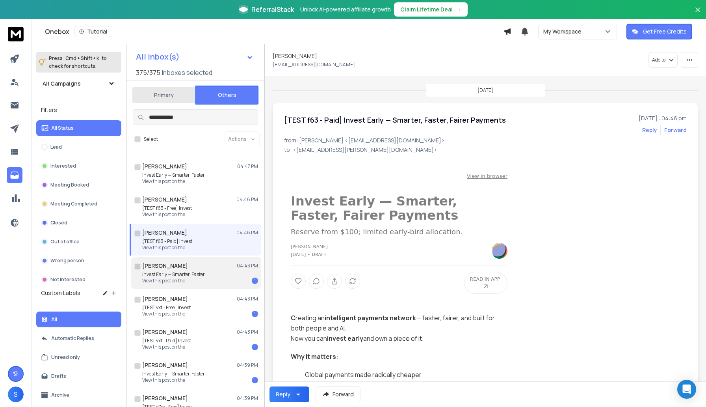
click at [236, 278] on div "Invest Early — Smarter, Faster, View this post on the 1" at bounding box center [200, 277] width 116 height 13
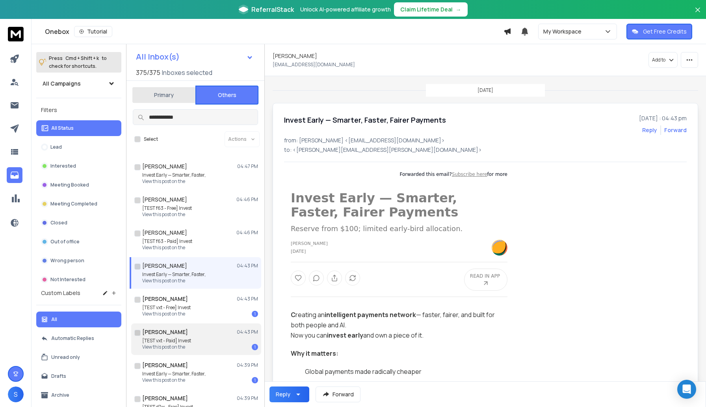
scroll to position [1068, 0]
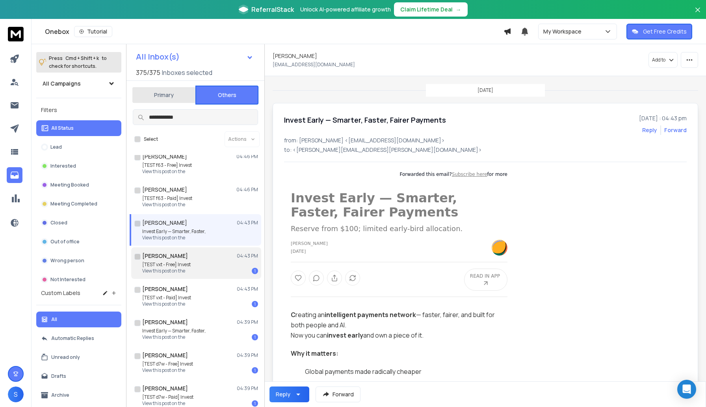
click at [236, 275] on div "Sean Ray 04:43 PM [TEST vxt - Free] Invest View this post on the 1" at bounding box center [196, 263] width 130 height 32
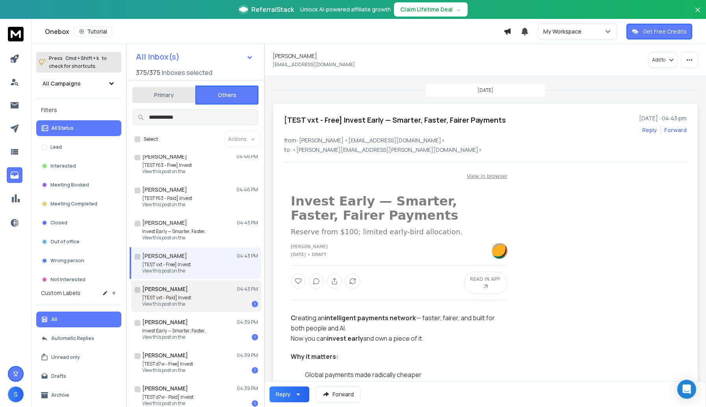
click at [221, 297] on div "[TEST vxt - Paid] Invest View this post on the 1" at bounding box center [200, 300] width 116 height 13
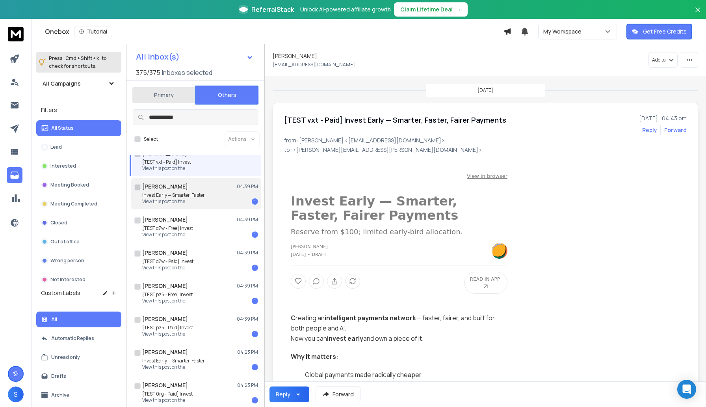
scroll to position [1203, 0]
click at [211, 204] on div "Invest Early — Smarter, Faster, View this post on the 1" at bounding box center [200, 198] width 116 height 13
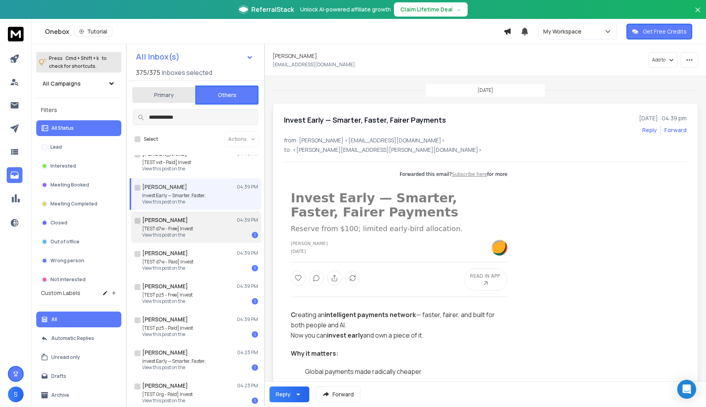
drag, startPoint x: 213, startPoint y: 226, endPoint x: 213, endPoint y: 238, distance: 11.8
click at [213, 226] on div "[TEST d7w - Free] Invest View this post on the 1" at bounding box center [200, 231] width 116 height 13
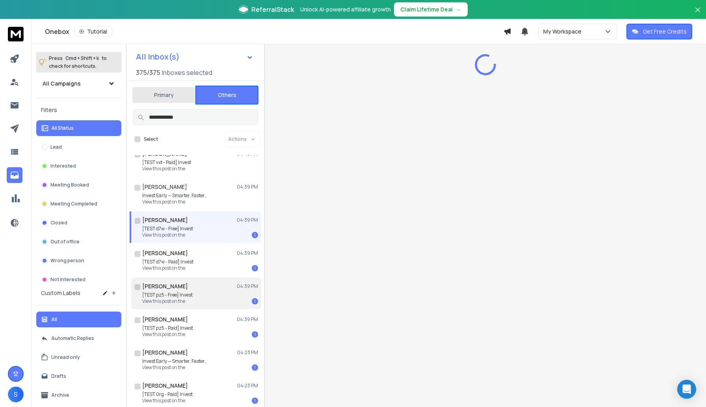
scroll to position [1244, 0]
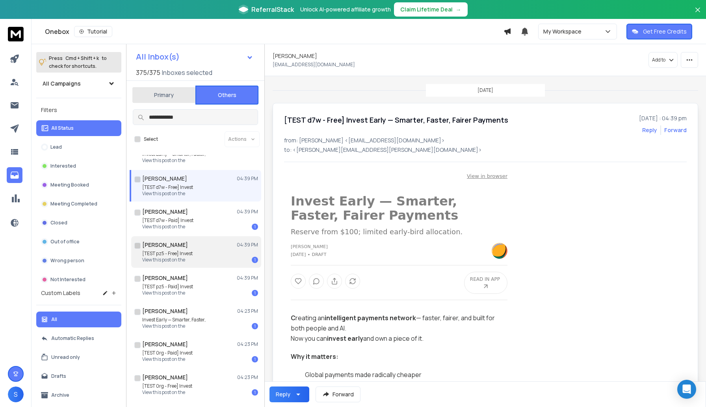
click at [215, 249] on div "Amy Hart 04:39 PM [TEST pz5 - Free] Invest View this post on the 1" at bounding box center [200, 252] width 116 height 22
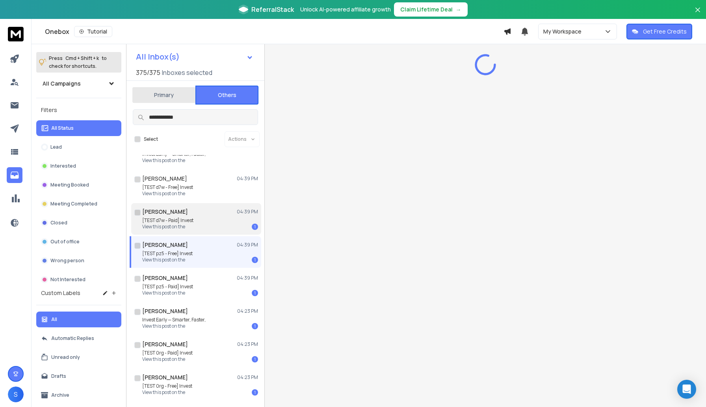
click at [216, 221] on div "[TEST d7w - Paid] Invest View this post on the 1" at bounding box center [200, 223] width 116 height 13
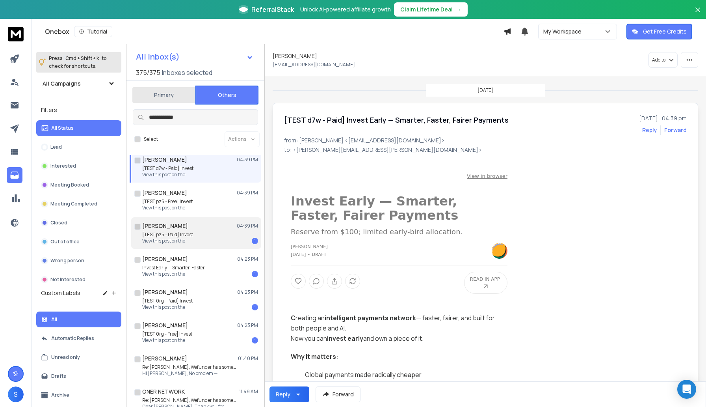
click at [229, 241] on div "[TEST pz5 - Paid] Invest View this post on the 1" at bounding box center [200, 237] width 116 height 13
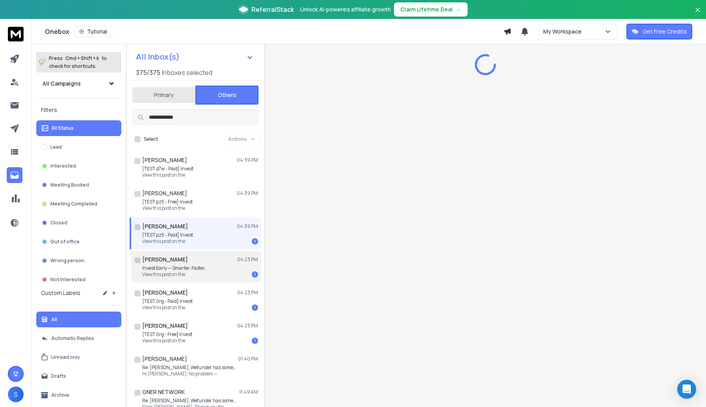
click at [230, 272] on div "Invest Early — Smarter, Faster, View this post on the 1" at bounding box center [200, 271] width 116 height 13
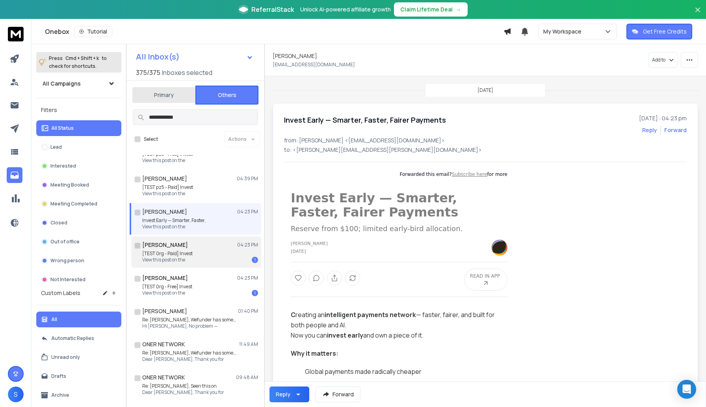
click at [228, 264] on div "Ben Cole 04:23 PM [TEST 0rg - Paid] Invest View this post on the 1" at bounding box center [196, 252] width 130 height 32
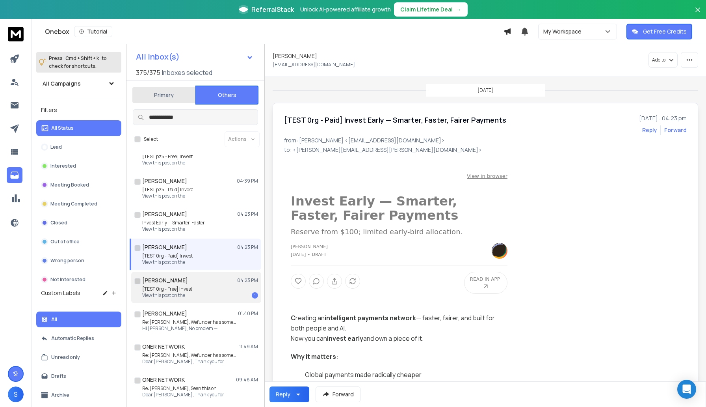
click at [228, 293] on div "[TEST 0rg - Free] Invest View this post on the 1" at bounding box center [200, 292] width 116 height 13
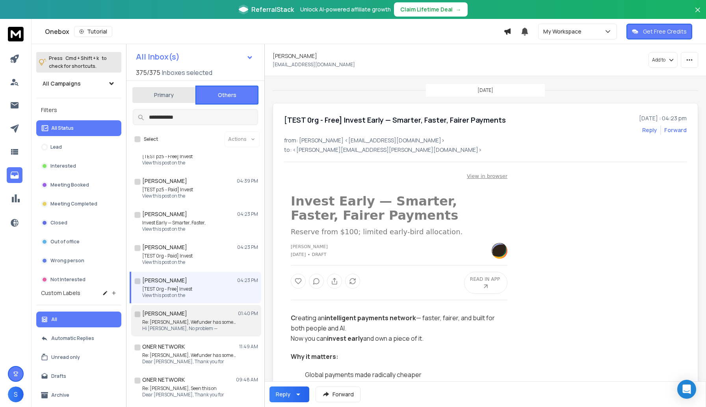
click at [217, 321] on p "Re: [PERSON_NAME], Wefunder has something" at bounding box center [189, 322] width 95 height 6
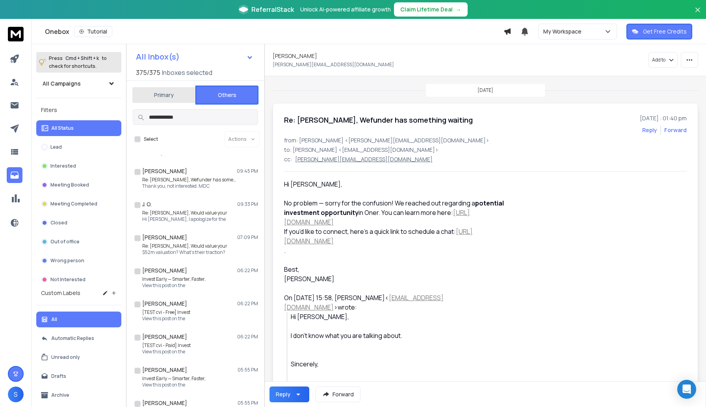
scroll to position [0, 0]
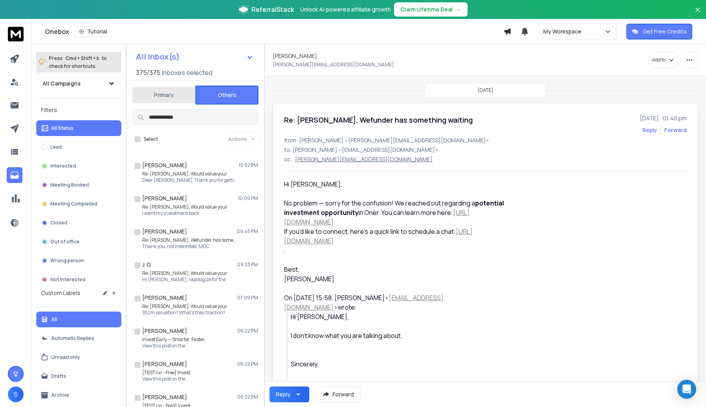
click at [196, 118] on input "**********" at bounding box center [195, 117] width 125 height 16
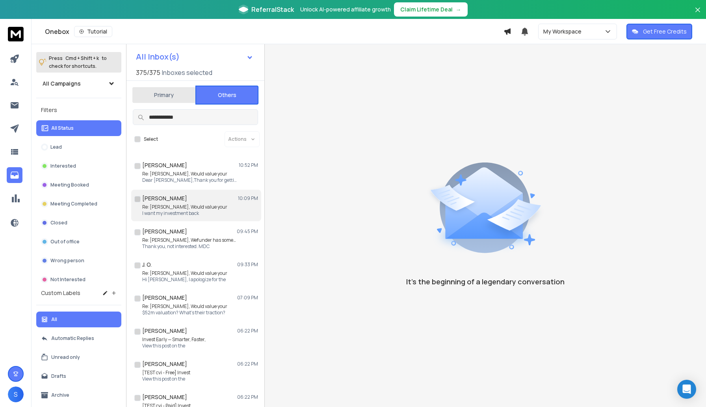
click at [206, 196] on div "Corey Campbell 10:09 PM" at bounding box center [200, 198] width 116 height 8
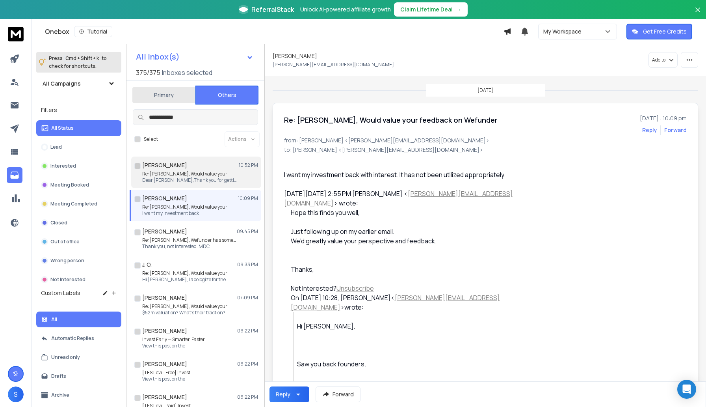
click at [209, 177] on p "Dear Corey,Thank you for getting" at bounding box center [189, 180] width 95 height 6
